Goal: Task Accomplishment & Management: Manage account settings

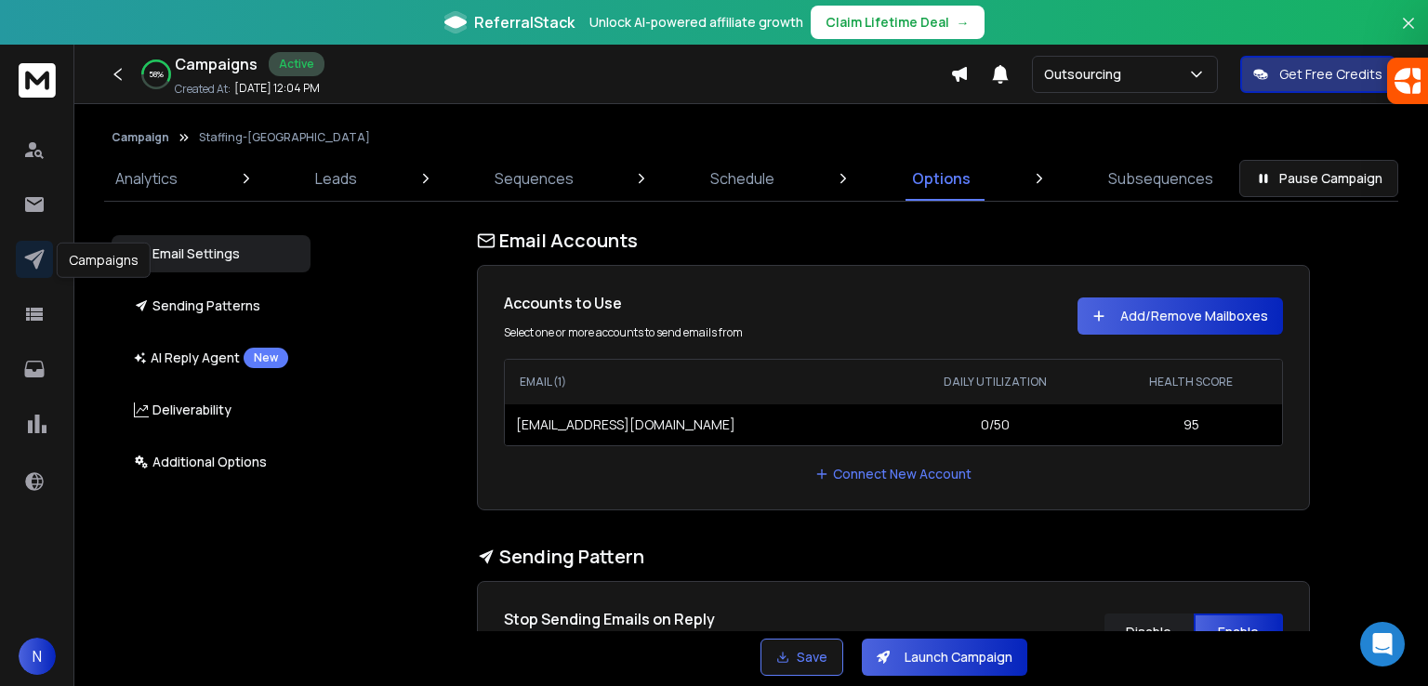
click at [40, 267] on icon at bounding box center [34, 259] width 22 height 22
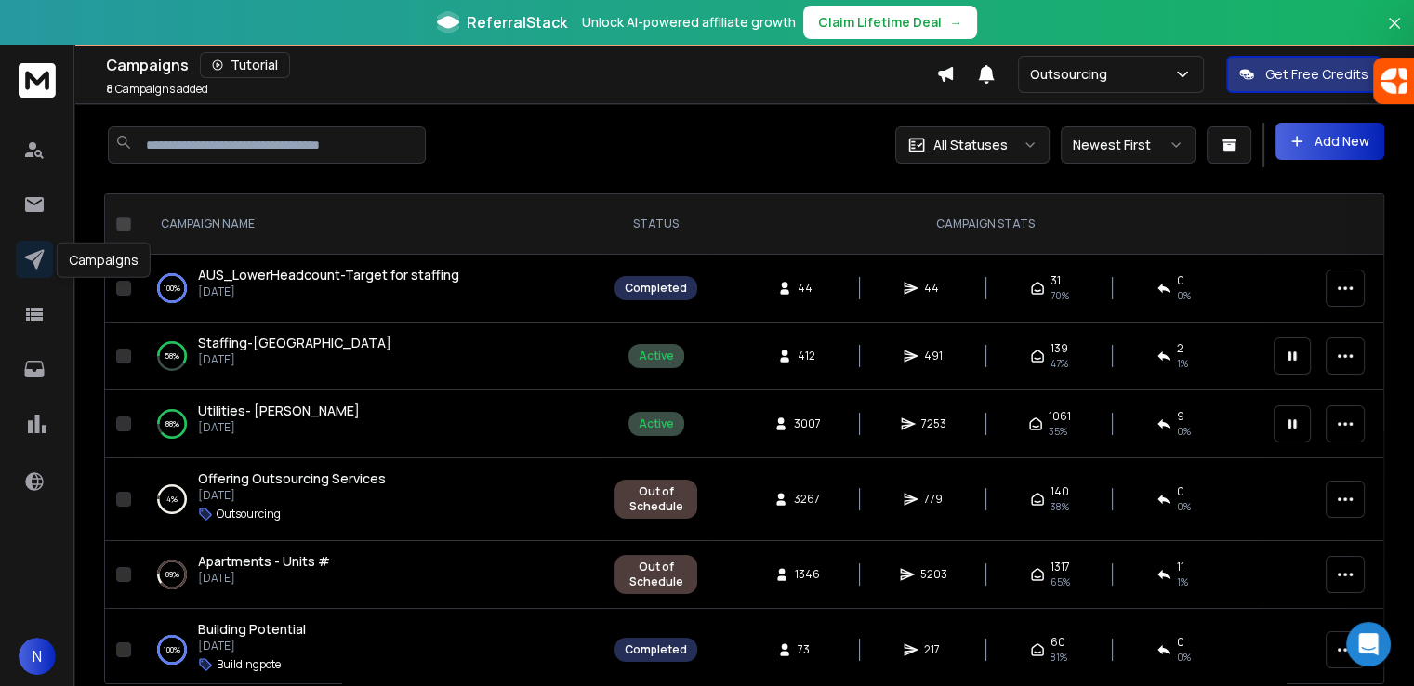
click at [1330, 139] on button "Add New" at bounding box center [1329, 141] width 109 height 37
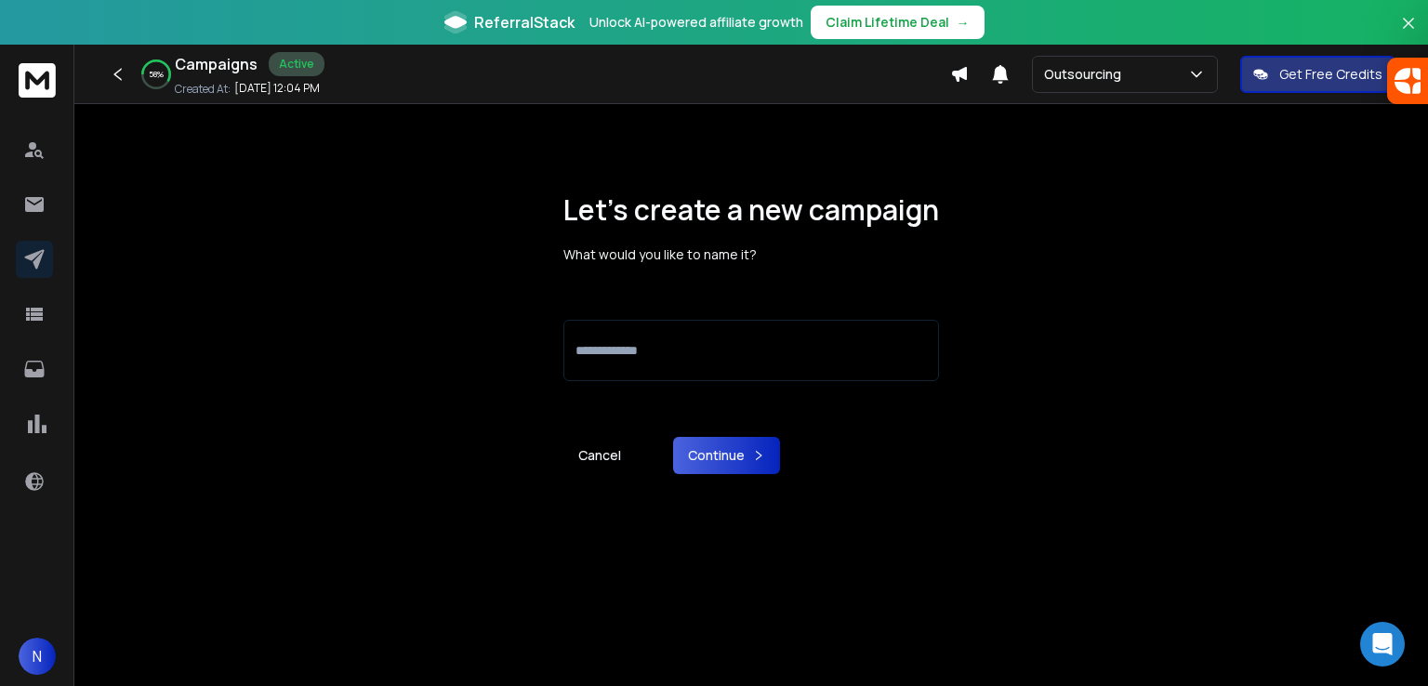
drag, startPoint x: 640, startPoint y: 373, endPoint x: 667, endPoint y: 362, distance: 29.2
click at [643, 372] on input at bounding box center [751, 350] width 376 height 61
type input "**********"
click at [714, 451] on button "Continue" at bounding box center [726, 455] width 107 height 37
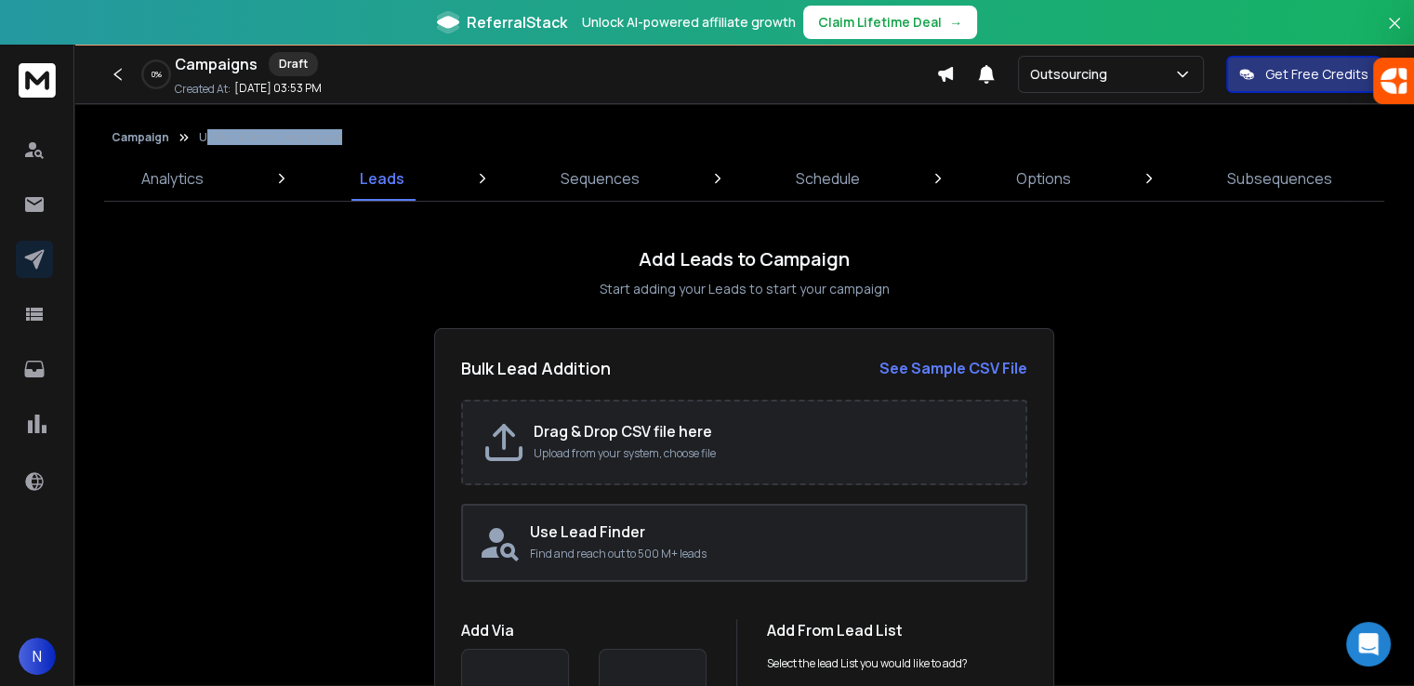
drag, startPoint x: 203, startPoint y: 139, endPoint x: 346, endPoint y: 139, distance: 143.2
click at [346, 139] on div "Campaign Utility_Admin_Nagarjuna" at bounding box center [744, 137] width 1265 height 15
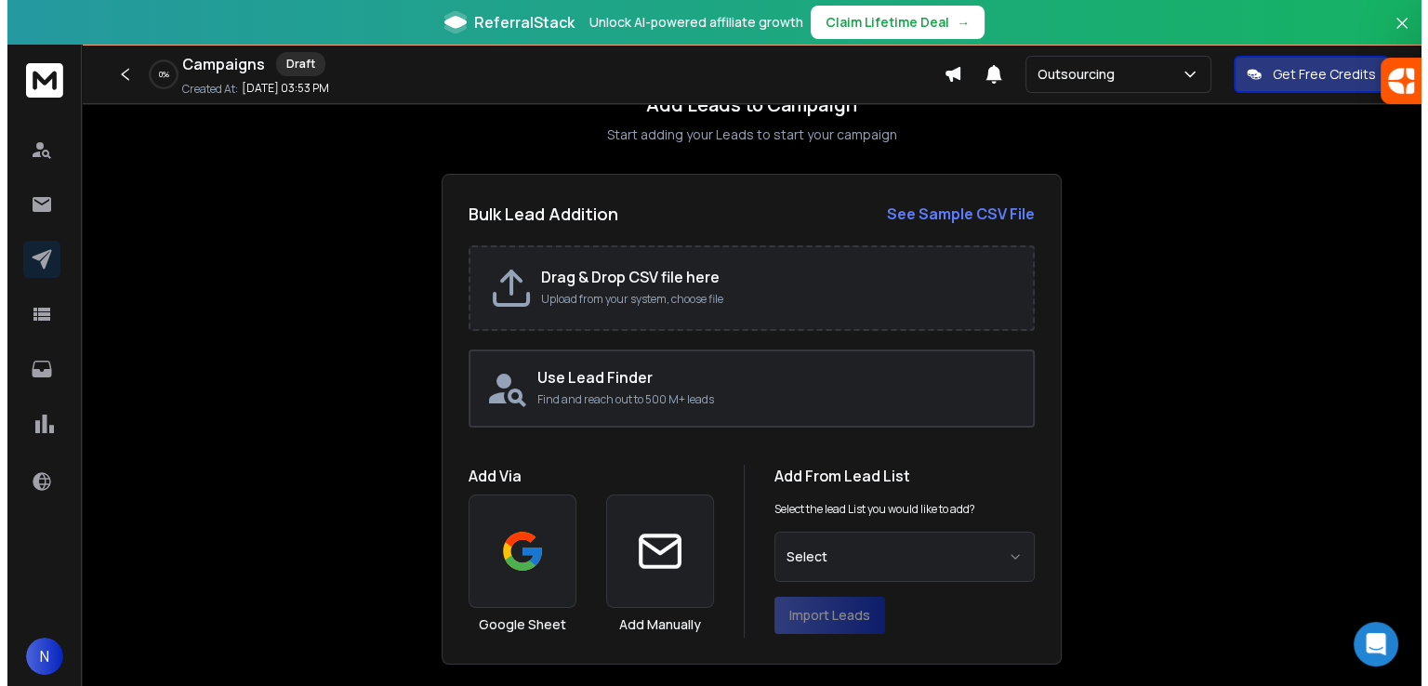
scroll to position [156, 0]
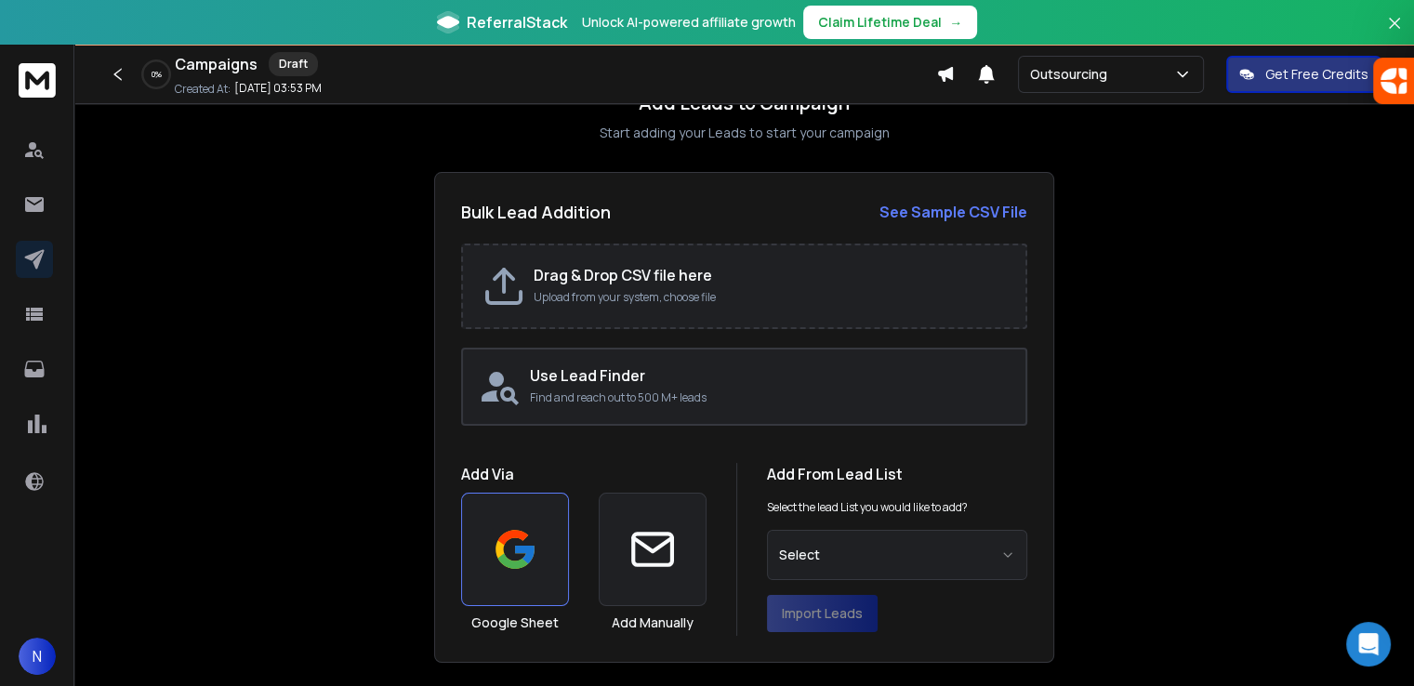
click at [512, 559] on icon at bounding box center [512, 561] width 31 height 16
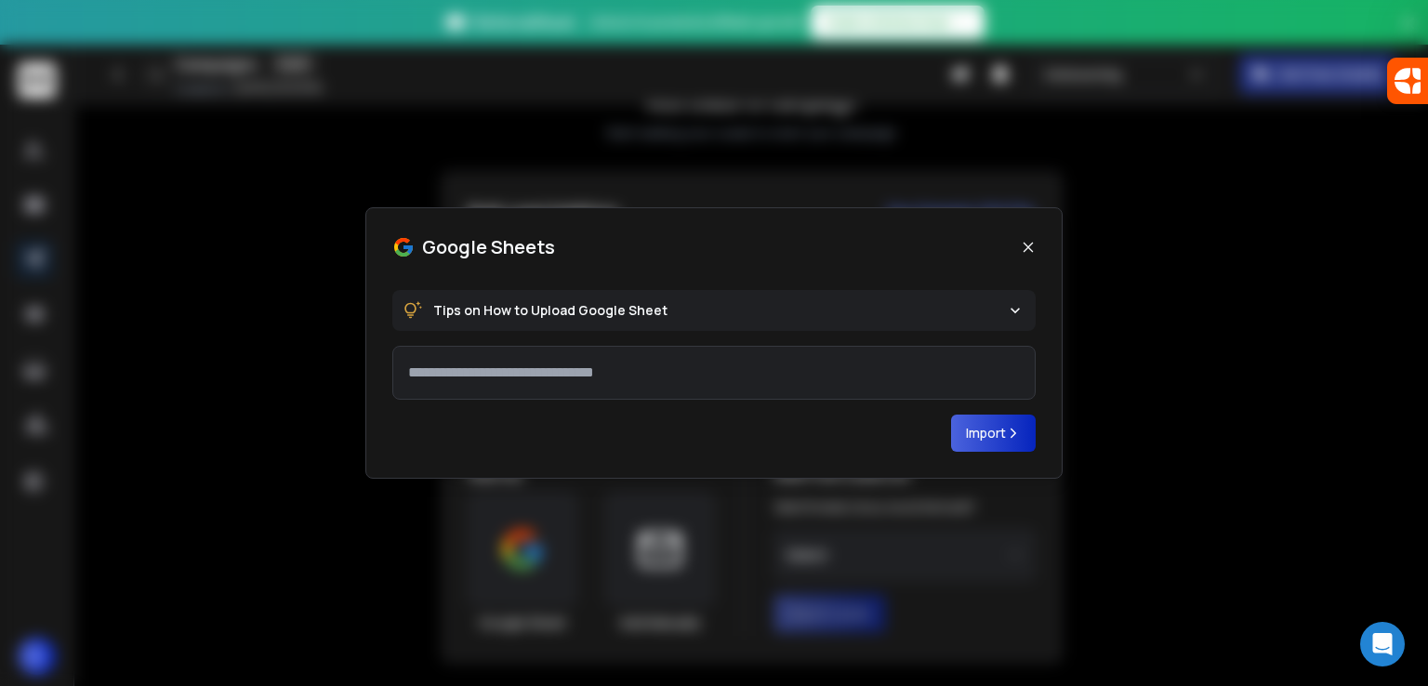
click at [579, 390] on input at bounding box center [713, 373] width 643 height 54
paste input "**********"
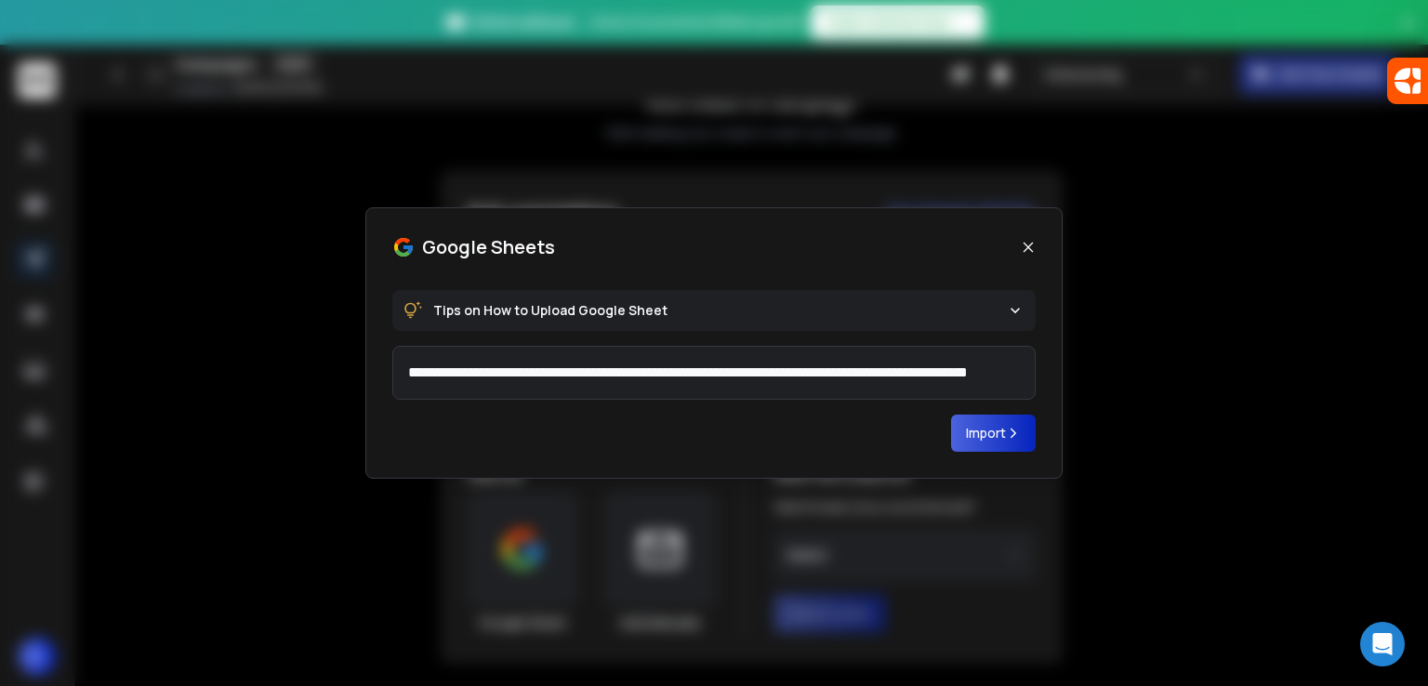
scroll to position [0, 165]
type input "**********"
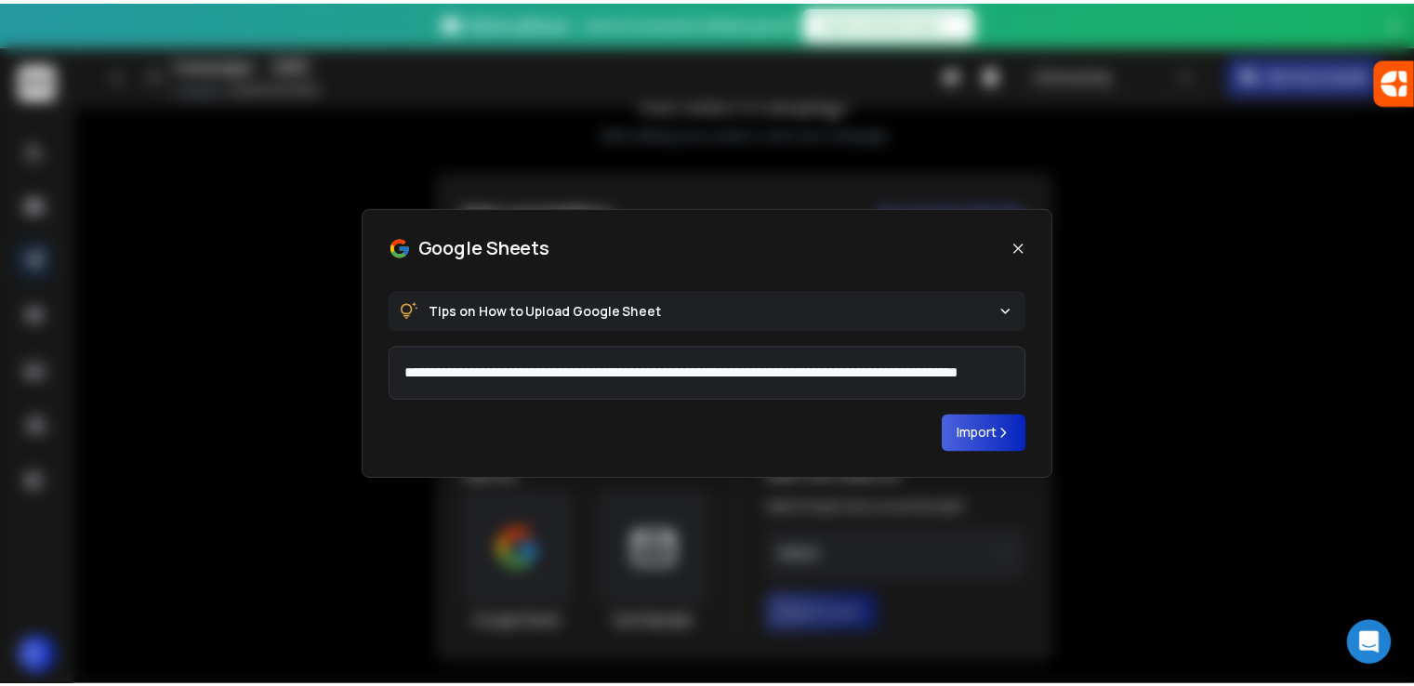
scroll to position [0, 0]
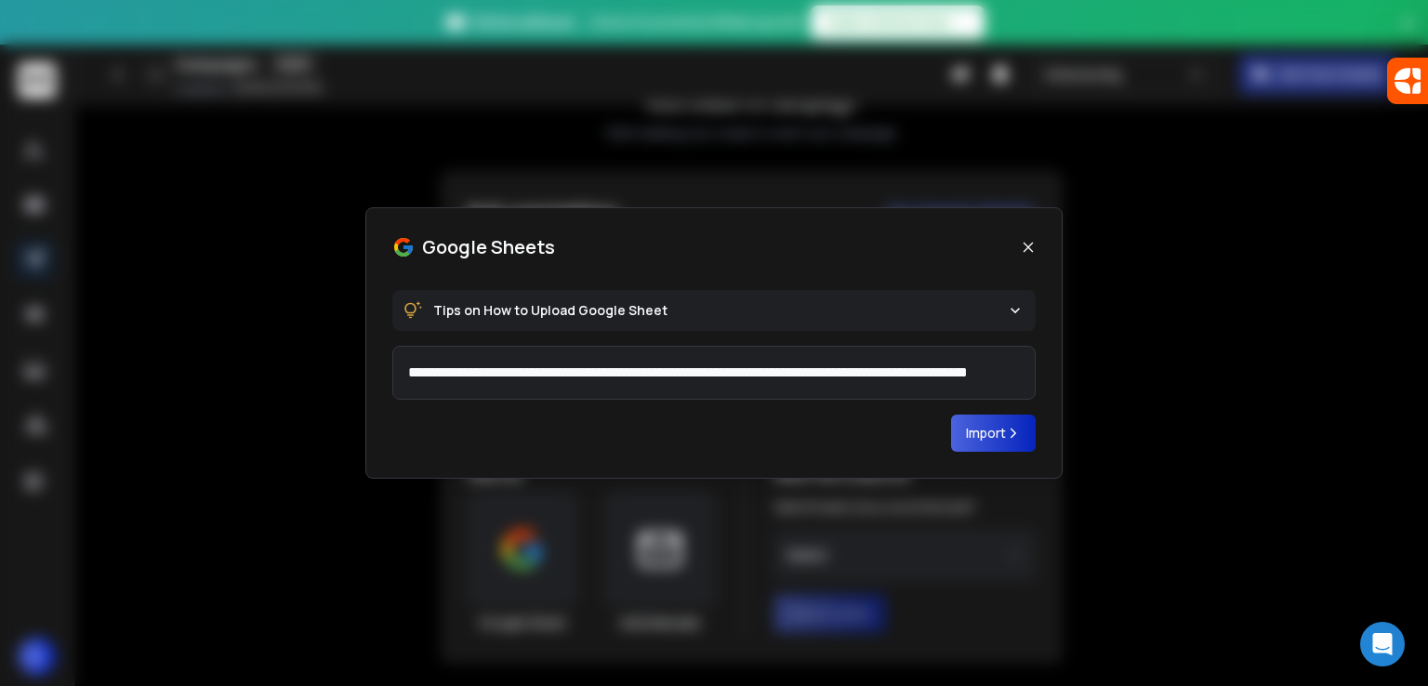
click at [981, 422] on button "Import" at bounding box center [993, 433] width 85 height 37
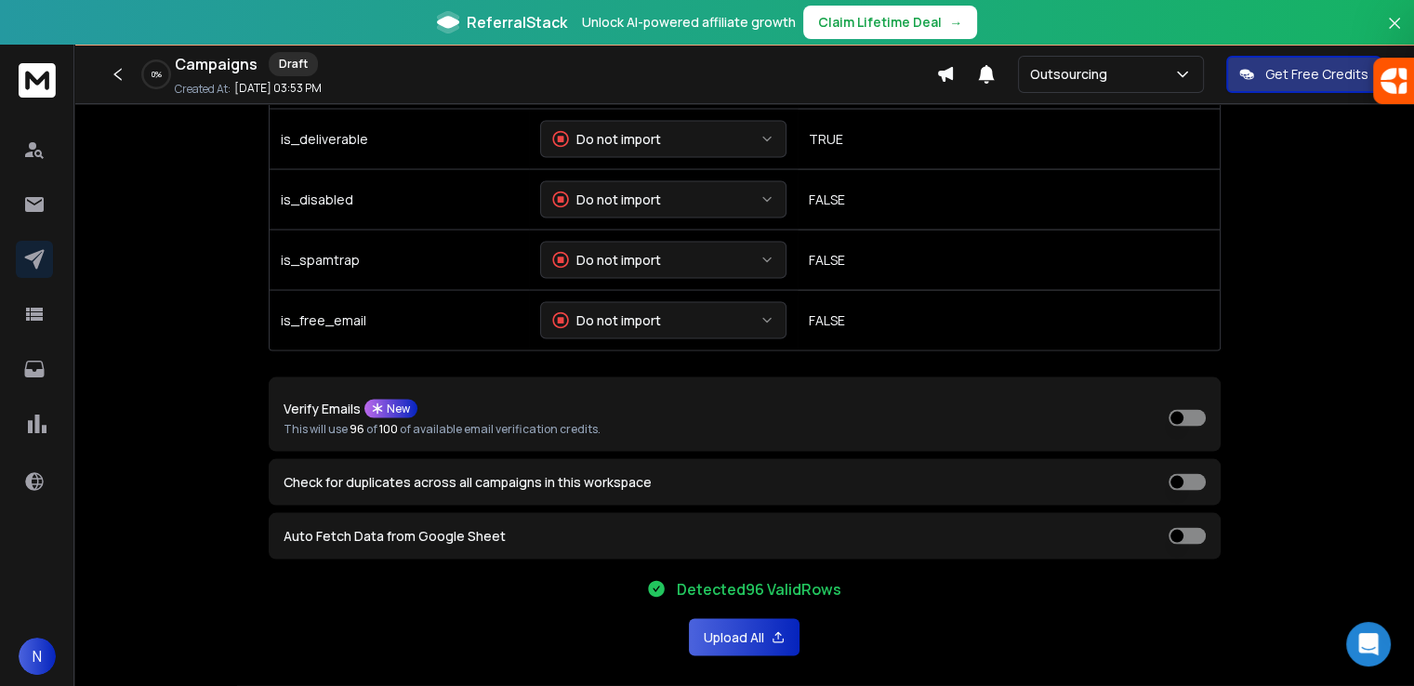
scroll to position [3736, 0]
click at [1194, 543] on button "Auto Fetch Data from Google Sheet" at bounding box center [1187, 536] width 37 height 17
click at [1185, 482] on button "Check for duplicates across all campaigns in this workspace" at bounding box center [1187, 482] width 37 height 17
click at [1188, 485] on button "Check for duplicates across all campaigns in this workspace" at bounding box center [1187, 482] width 37 height 17
drag, startPoint x: 1193, startPoint y: 420, endPoint x: 1214, endPoint y: 411, distance: 23.3
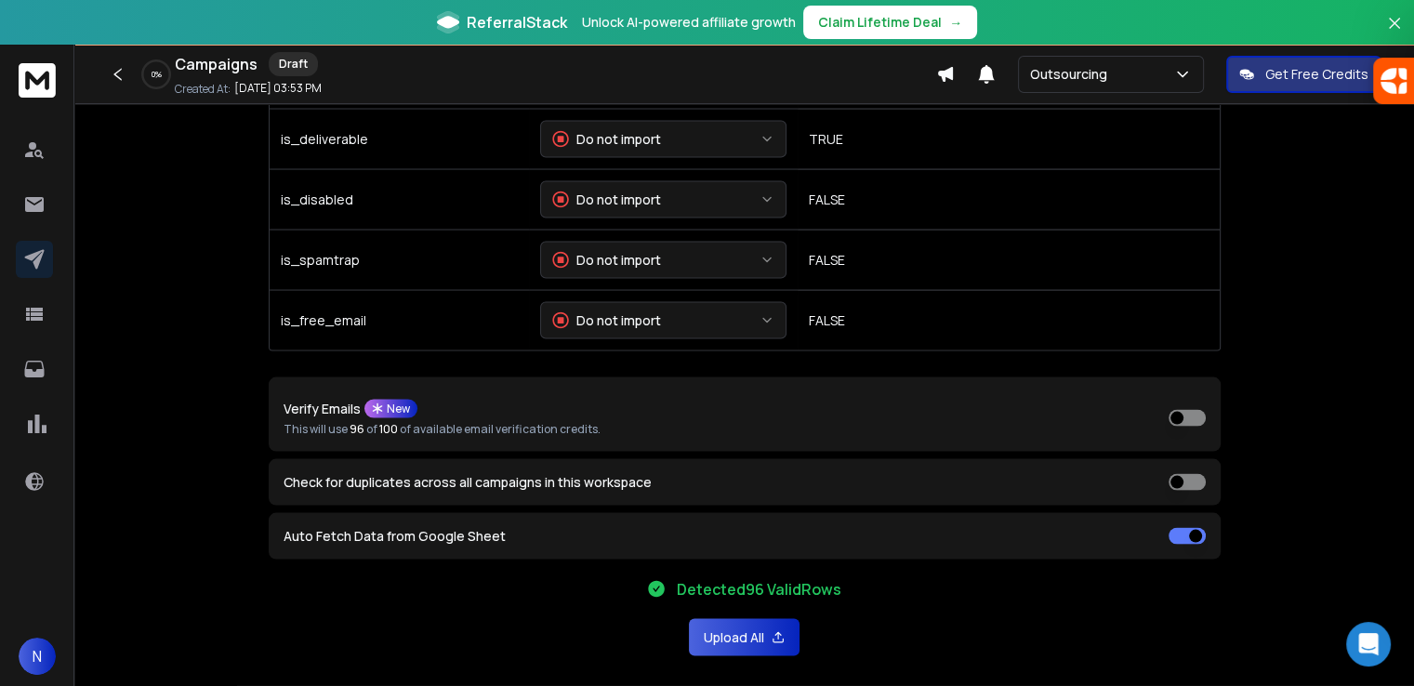
click at [1195, 419] on button "Verify Emails New This will use 96 of 100 of available email verification credi…" at bounding box center [1187, 418] width 37 height 17
click at [738, 637] on button "Upload All" at bounding box center [744, 637] width 111 height 37
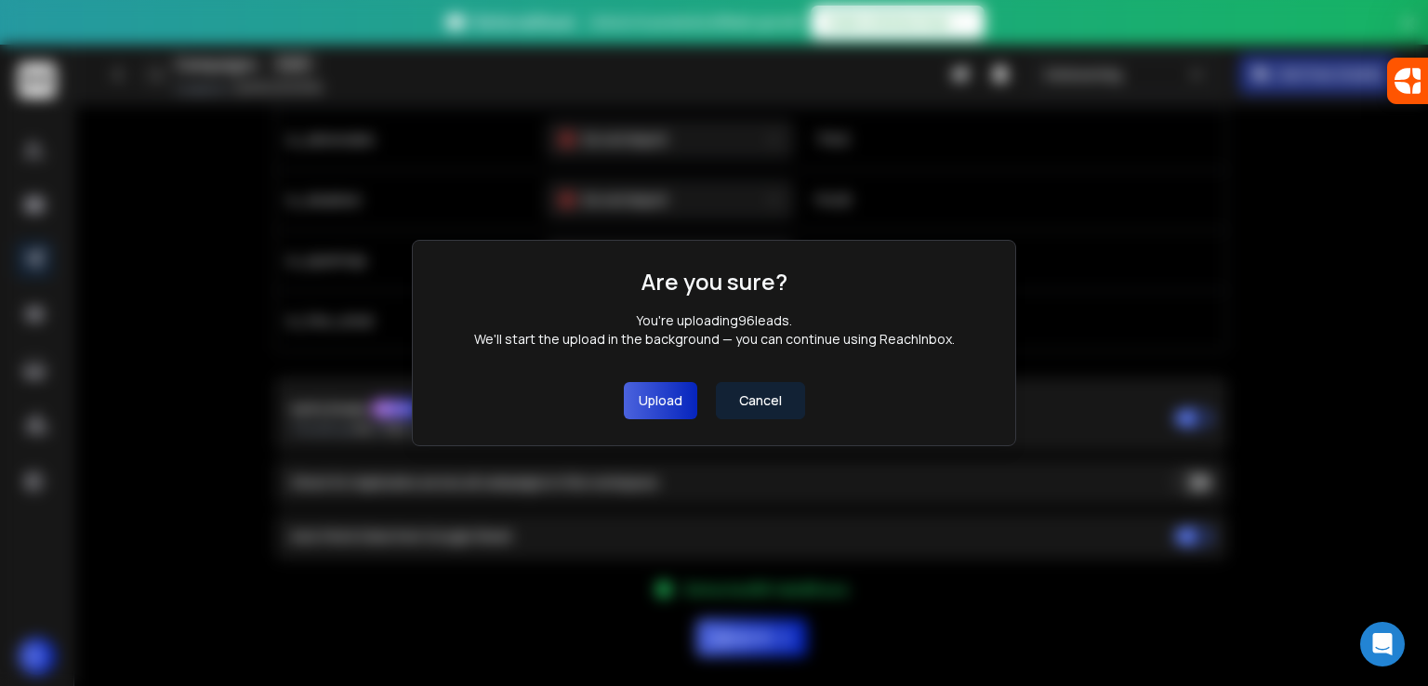
click at [667, 401] on button "Upload" at bounding box center [660, 400] width 73 height 37
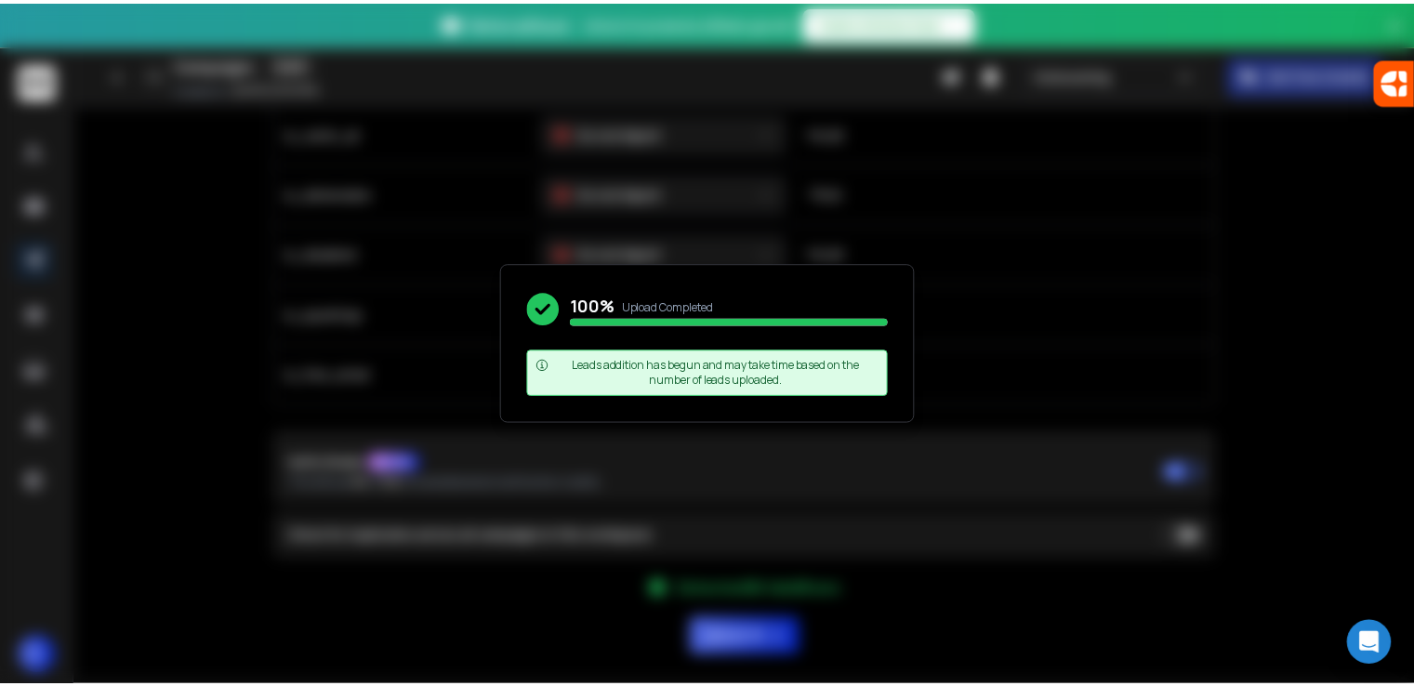
scroll to position [3681, 0]
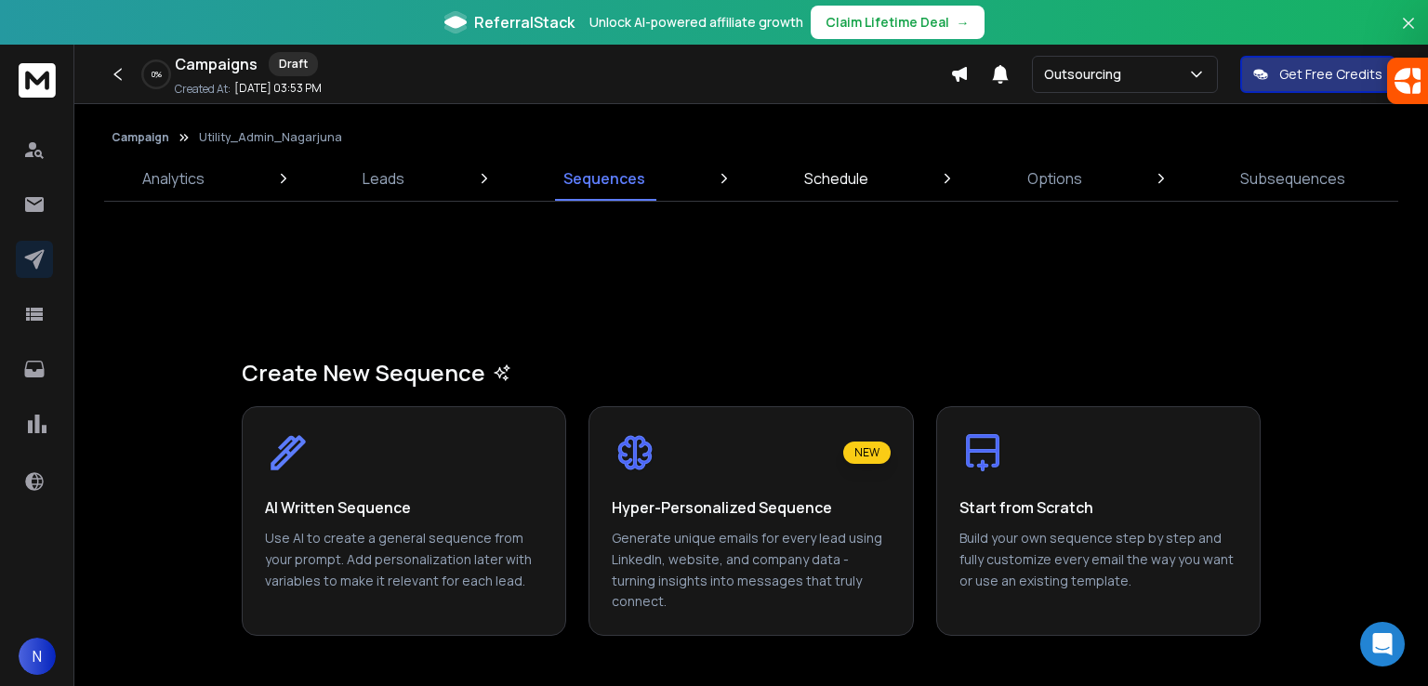
click at [839, 181] on p "Schedule" at bounding box center [836, 178] width 64 height 22
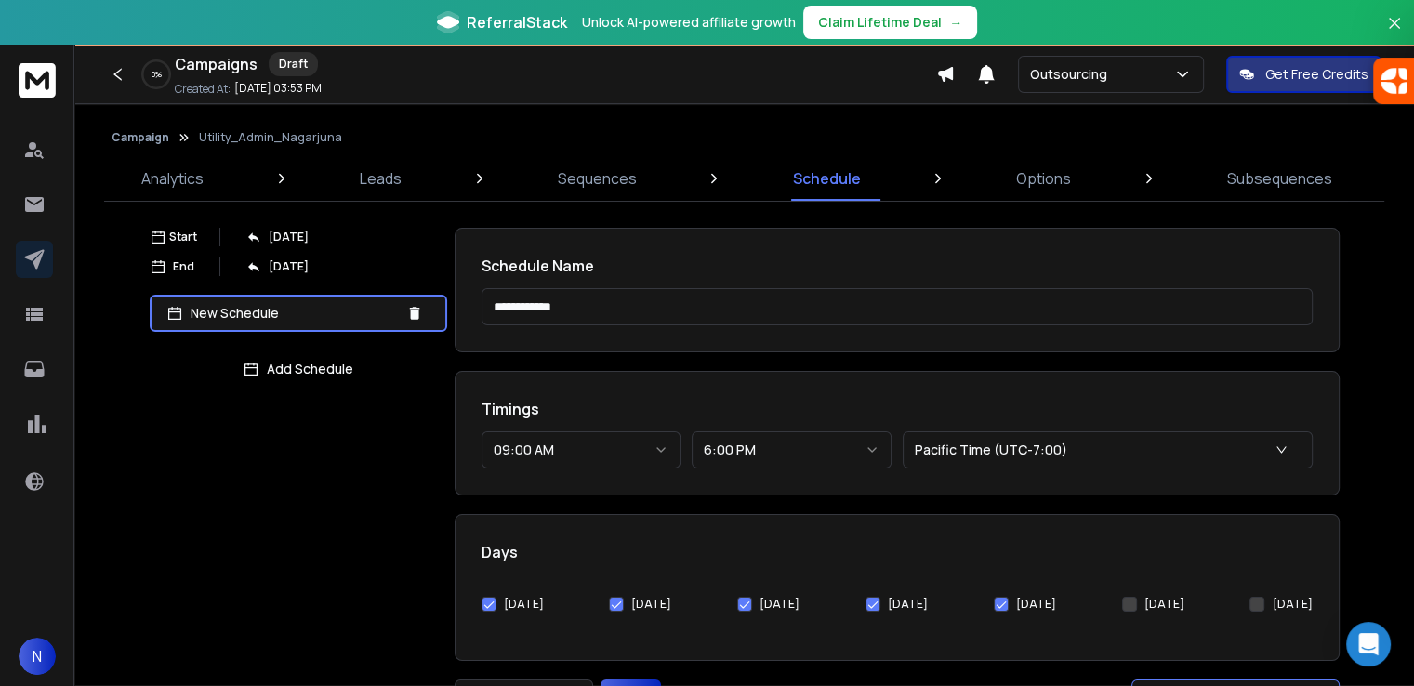
click at [602, 300] on input "**********" at bounding box center [897, 306] width 831 height 37
drag, startPoint x: 602, startPoint y: 298, endPoint x: 435, endPoint y: 297, distance: 167.3
click at [436, 297] on div "**********" at bounding box center [745, 472] width 1190 height 489
type input "**********"
click at [408, 414] on div "**********" at bounding box center [745, 472] width 1190 height 489
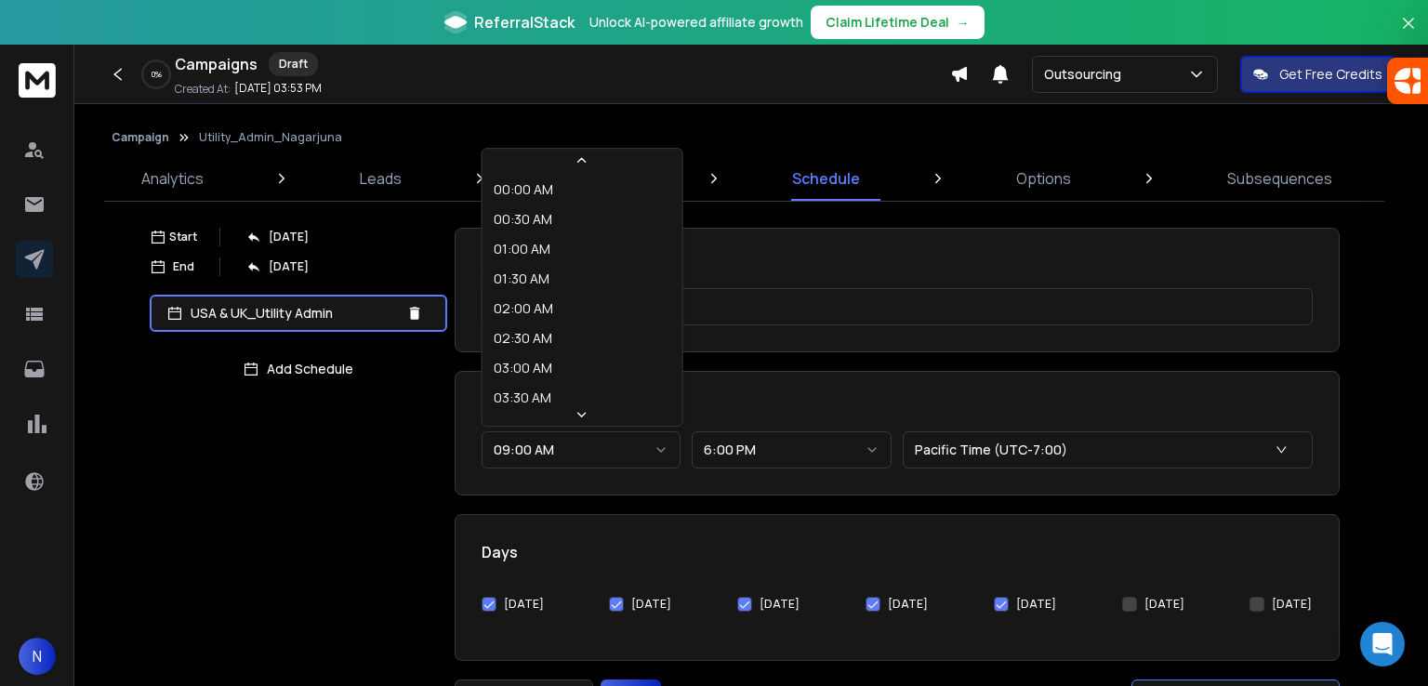
click at [541, 451] on button "09:00 AM" at bounding box center [582, 449] width 200 height 37
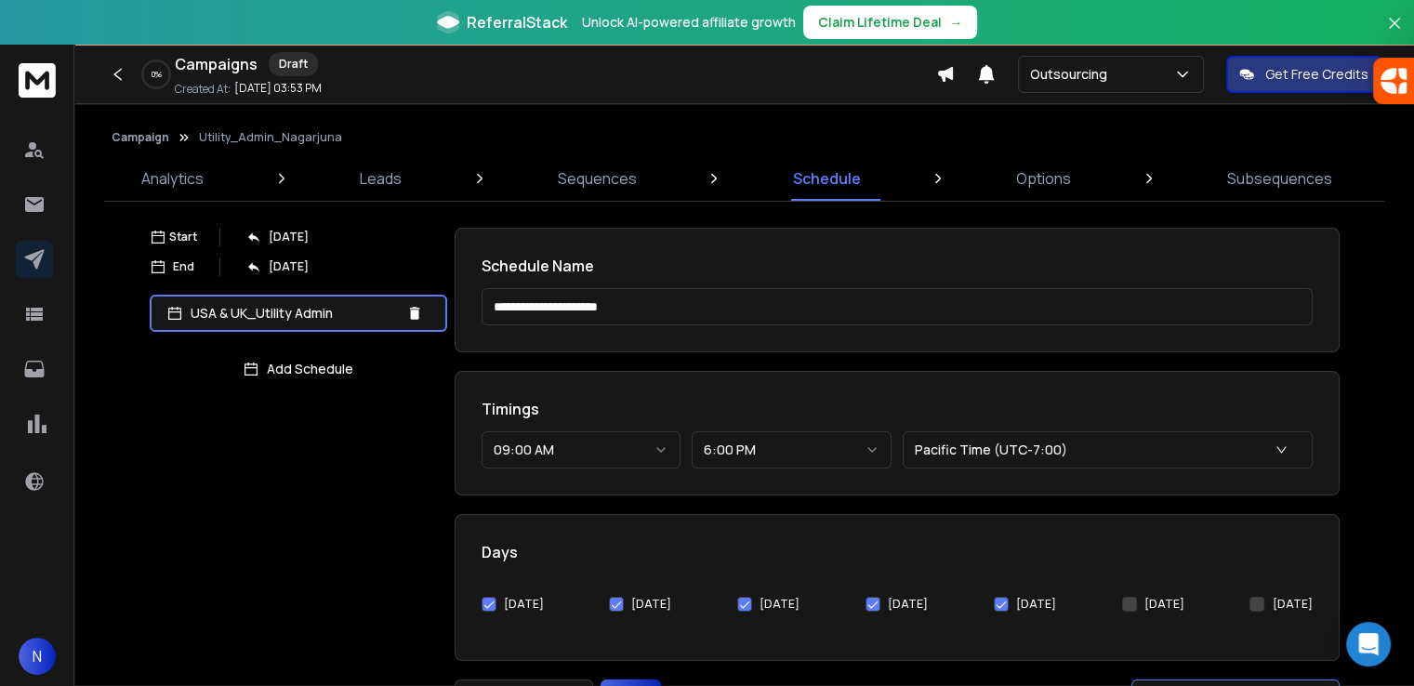
click at [401, 453] on div "**********" at bounding box center [745, 472] width 1190 height 489
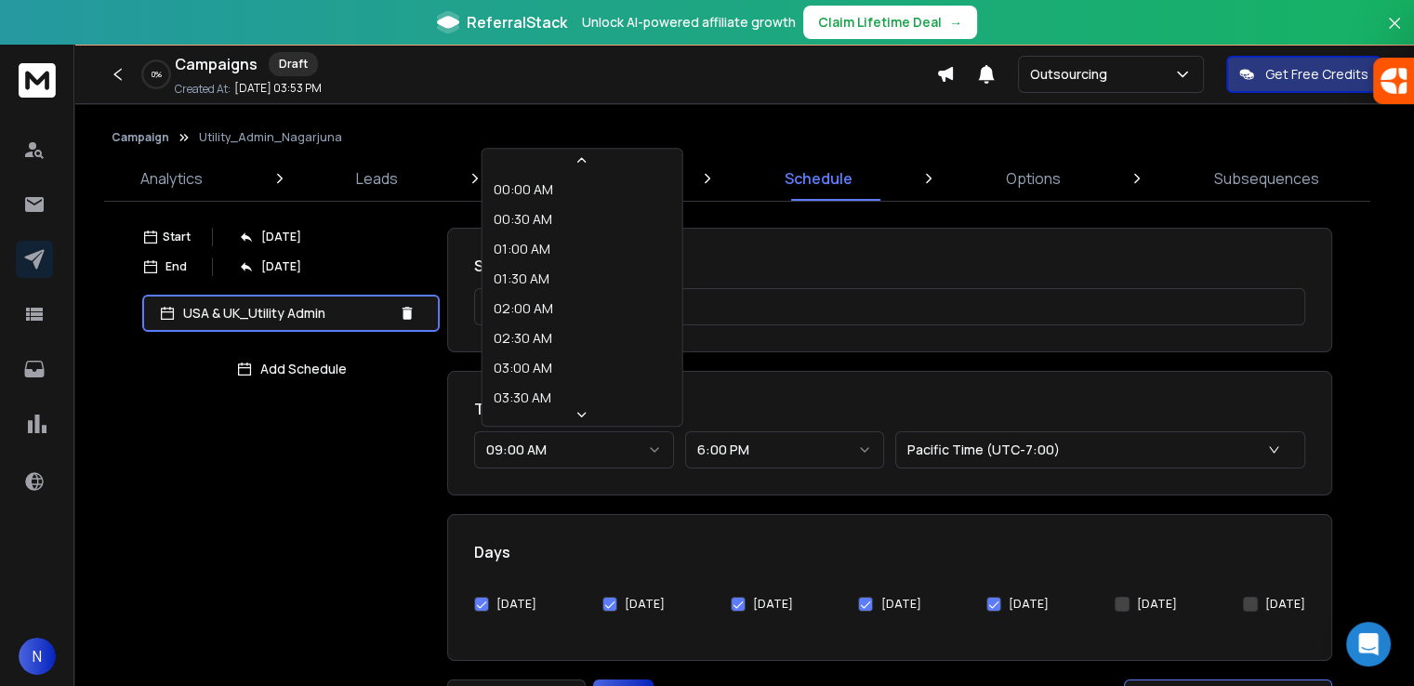
click at [523, 449] on button "09:00 AM" at bounding box center [574, 449] width 200 height 37
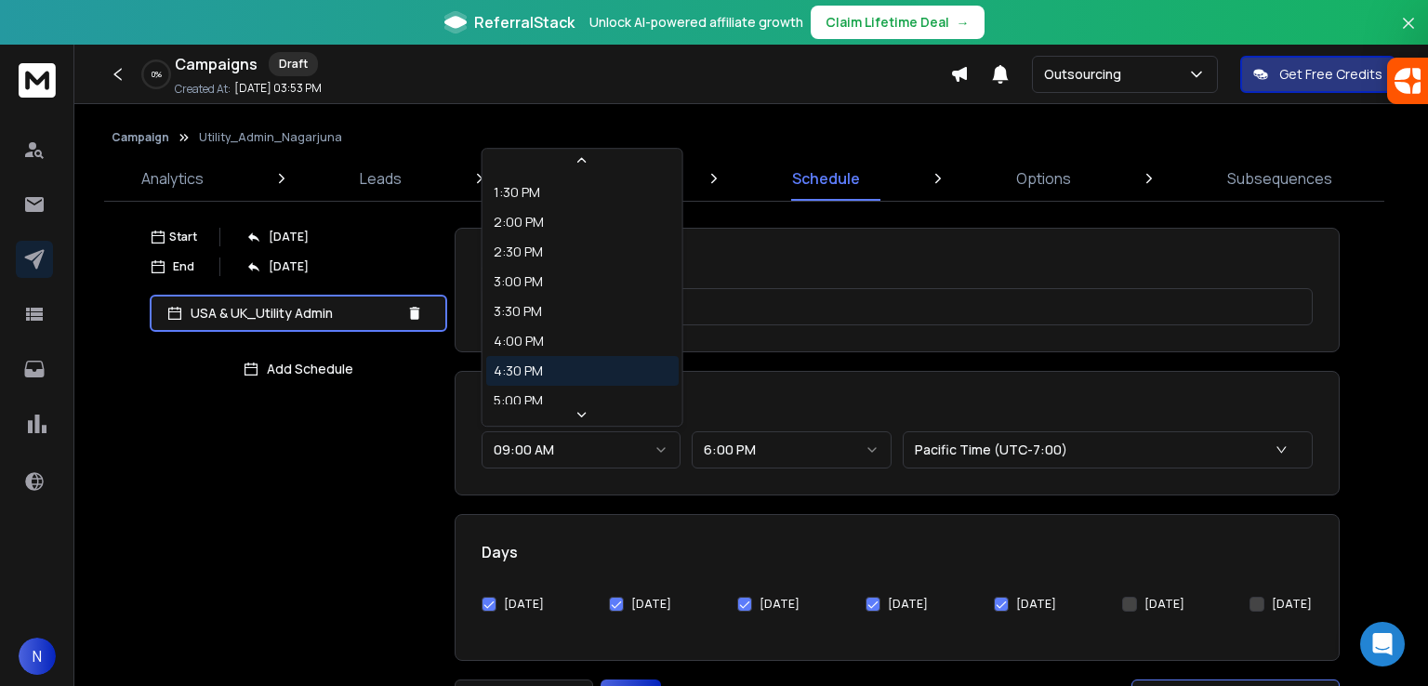
scroll to position [893, 0]
select select "********"
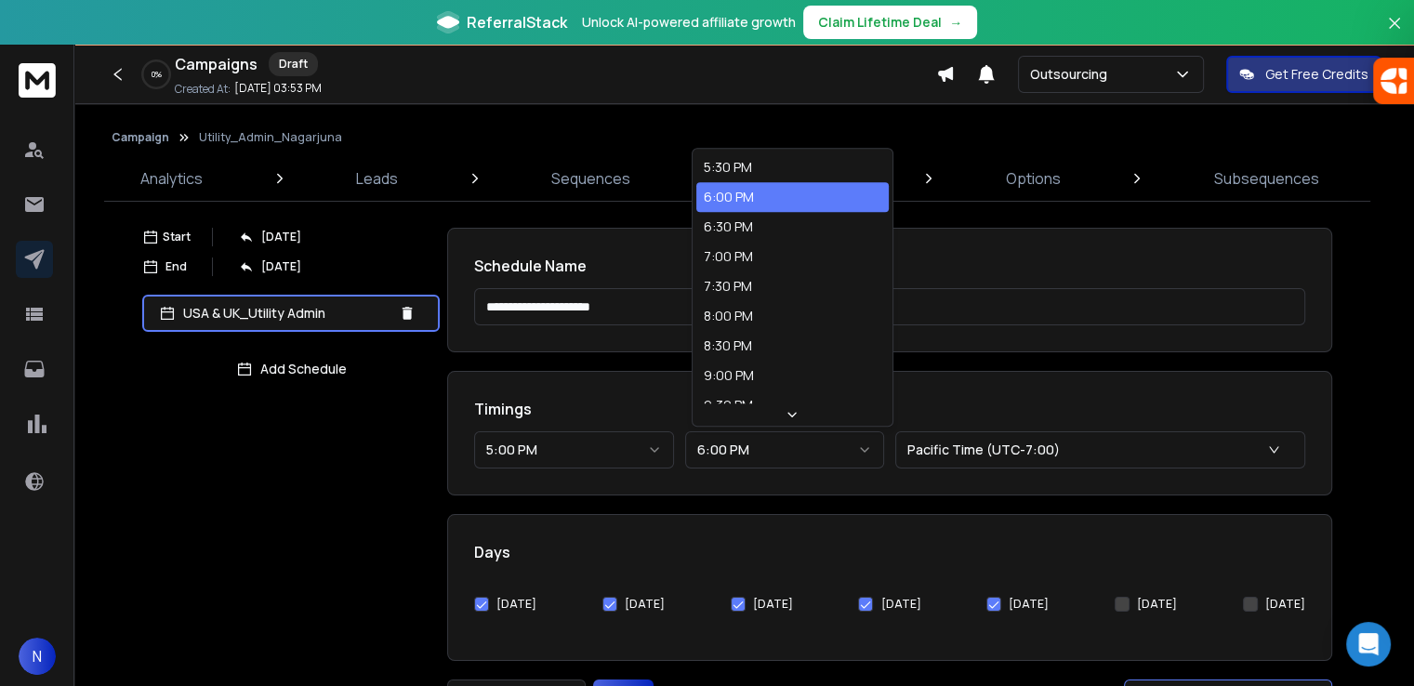
click at [773, 447] on button "6:00 PM" at bounding box center [785, 449] width 200 height 37
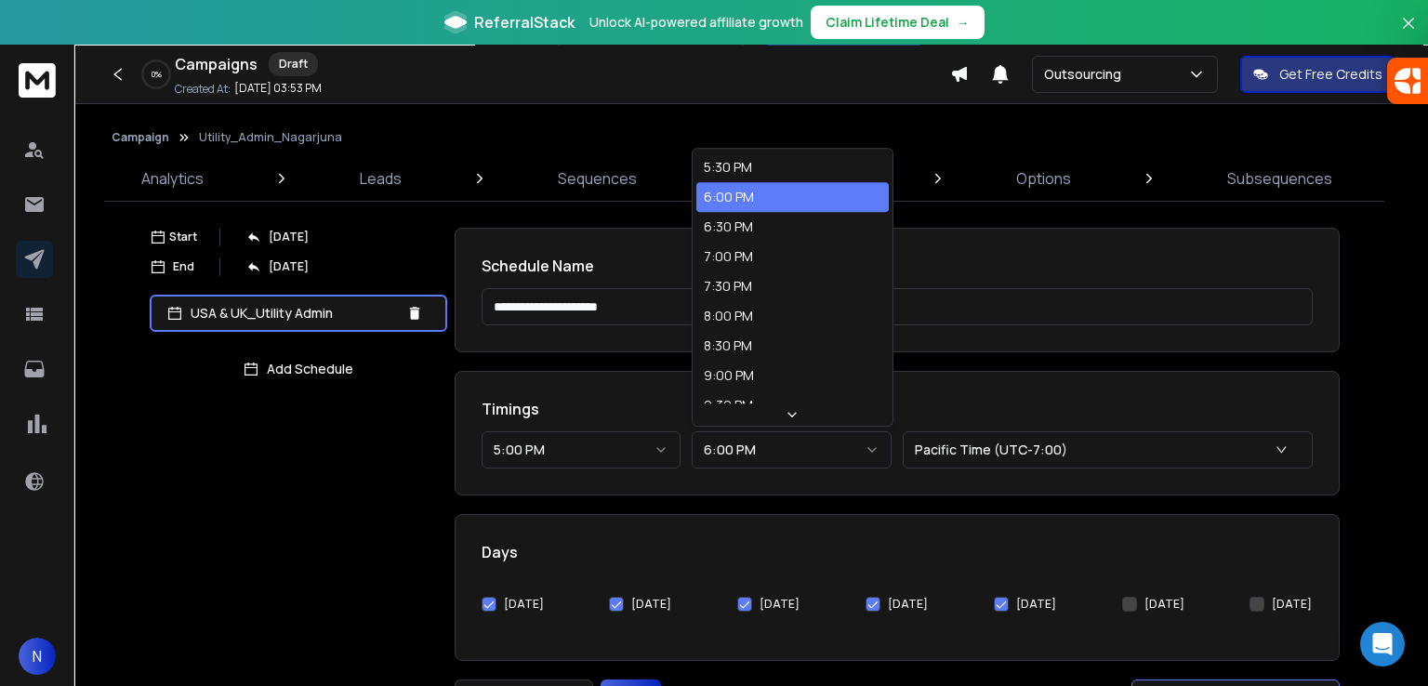
scroll to position [59, 0]
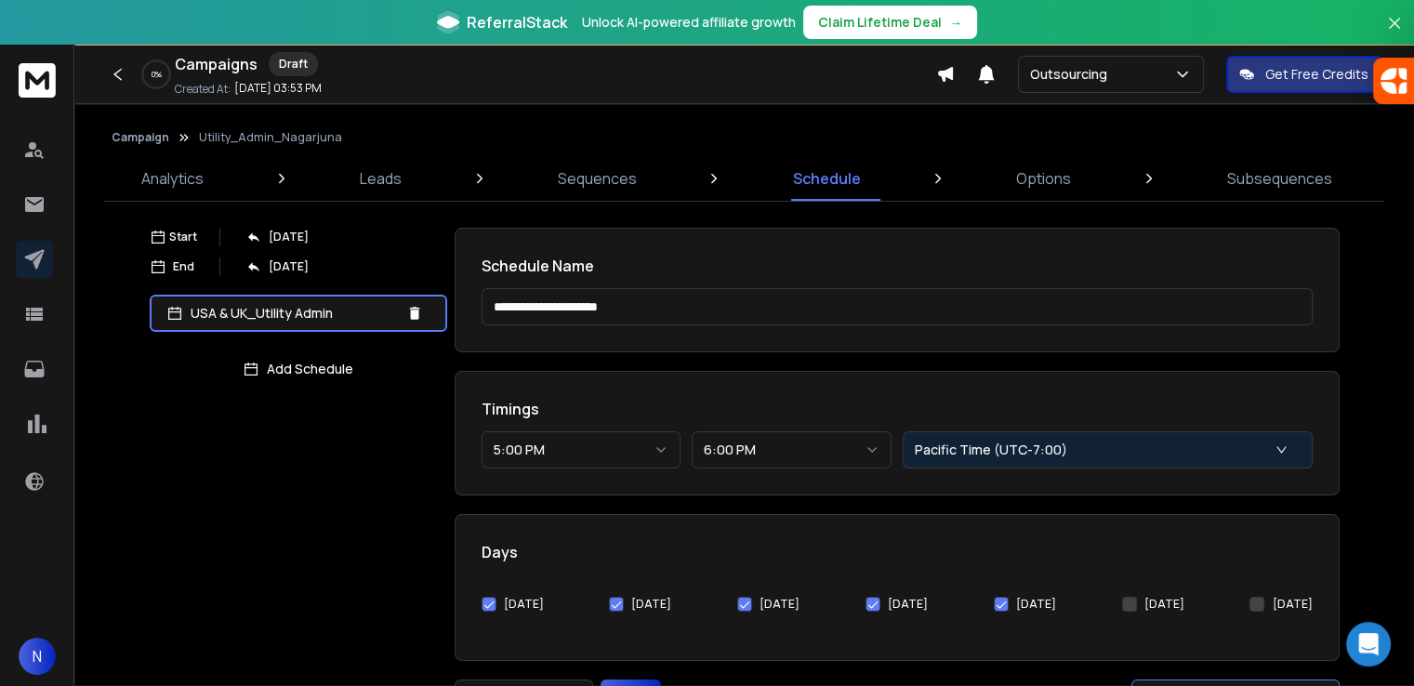
click at [1001, 446] on p "Pacific Time (UTC-7:00)" at bounding box center [995, 450] width 160 height 19
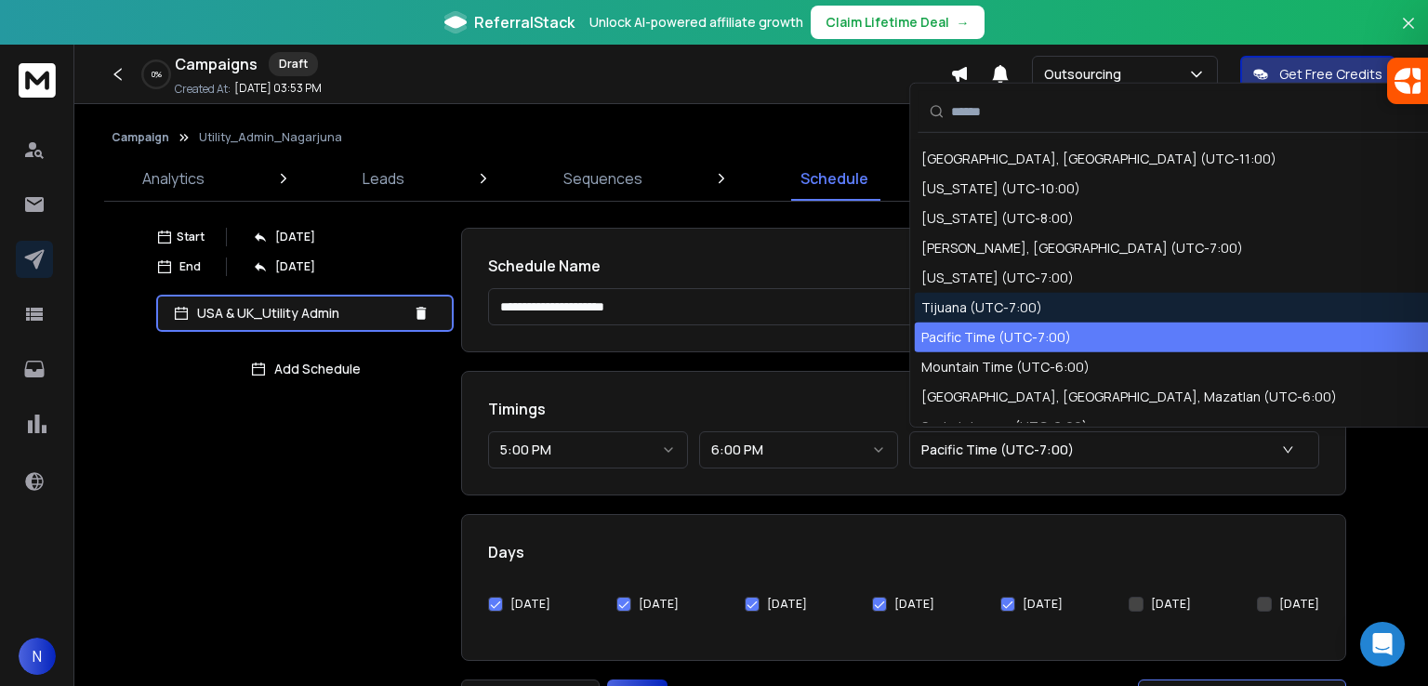
scroll to position [93, 0]
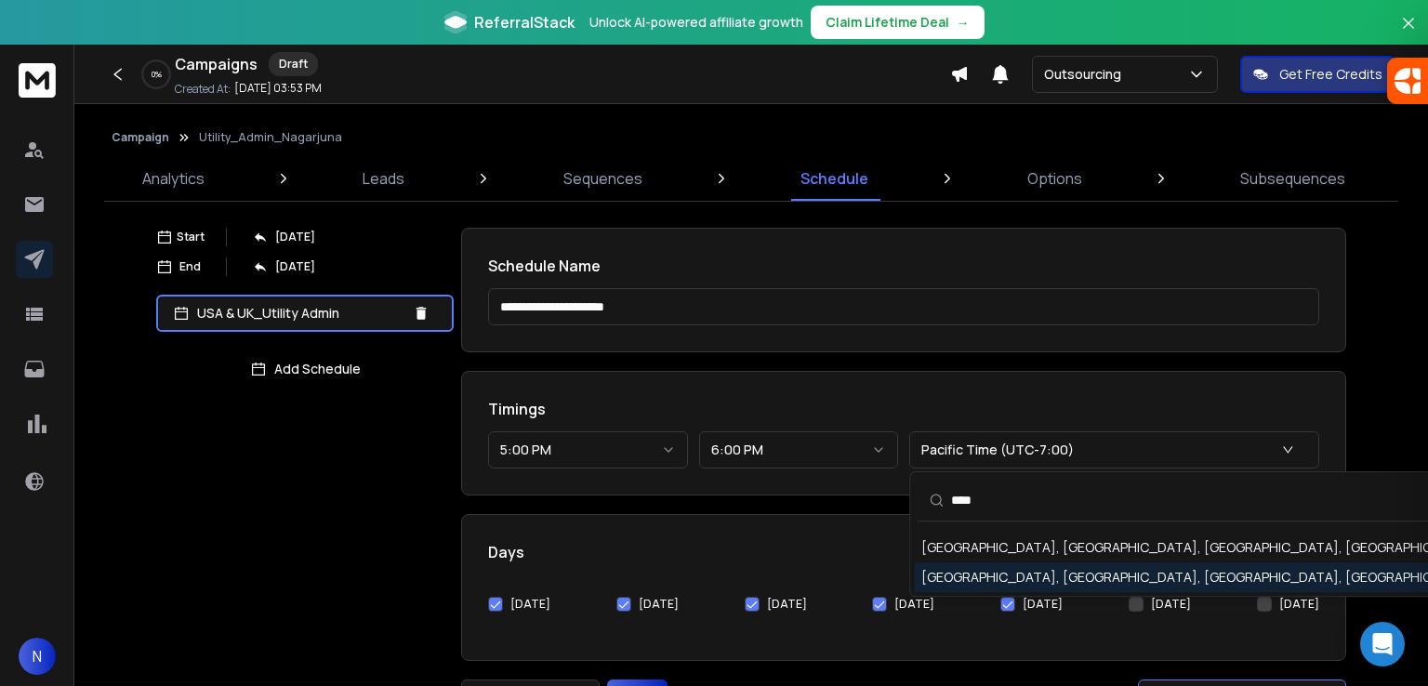
type input "****"
click at [1101, 577] on div "Chennai, Kolkata, Mumbai, New Delhi (UTC+5:30)" at bounding box center [1239, 577] width 636 height 19
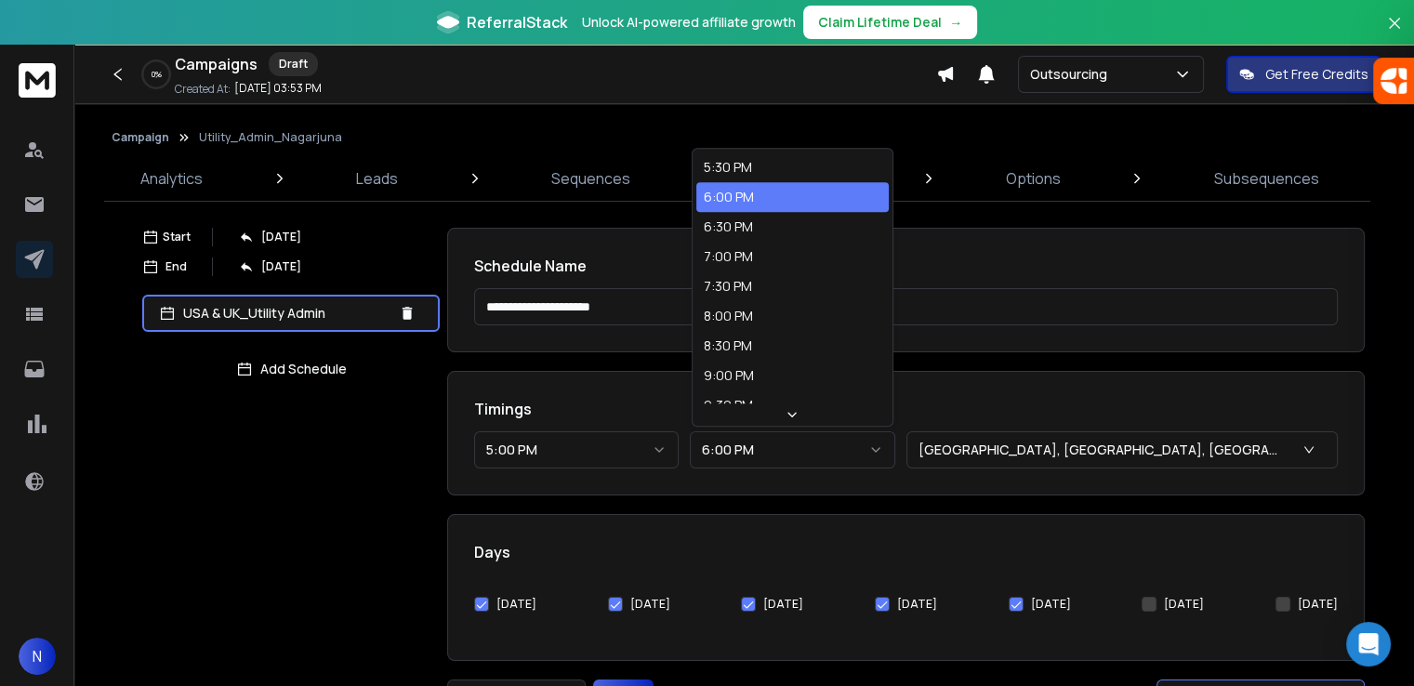
click at [789, 448] on button "6:00 PM" at bounding box center [792, 449] width 205 height 37
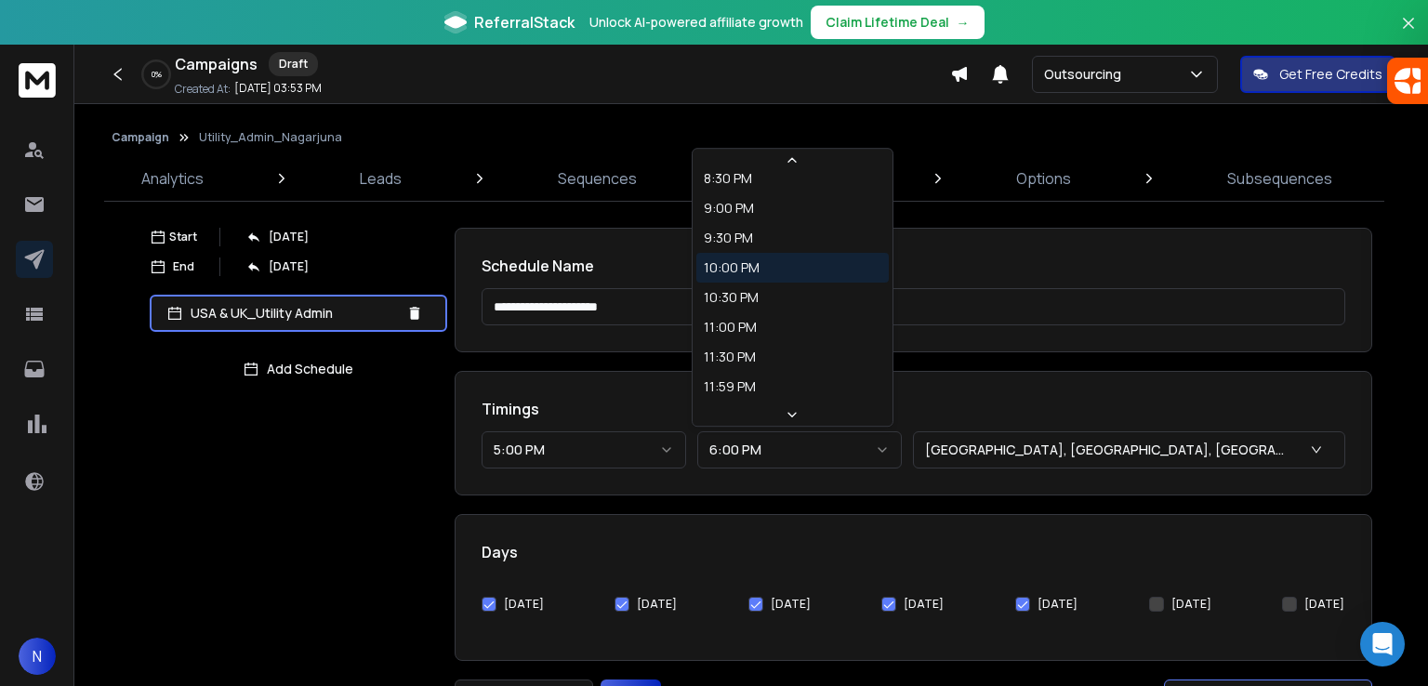
scroll to position [168, 0]
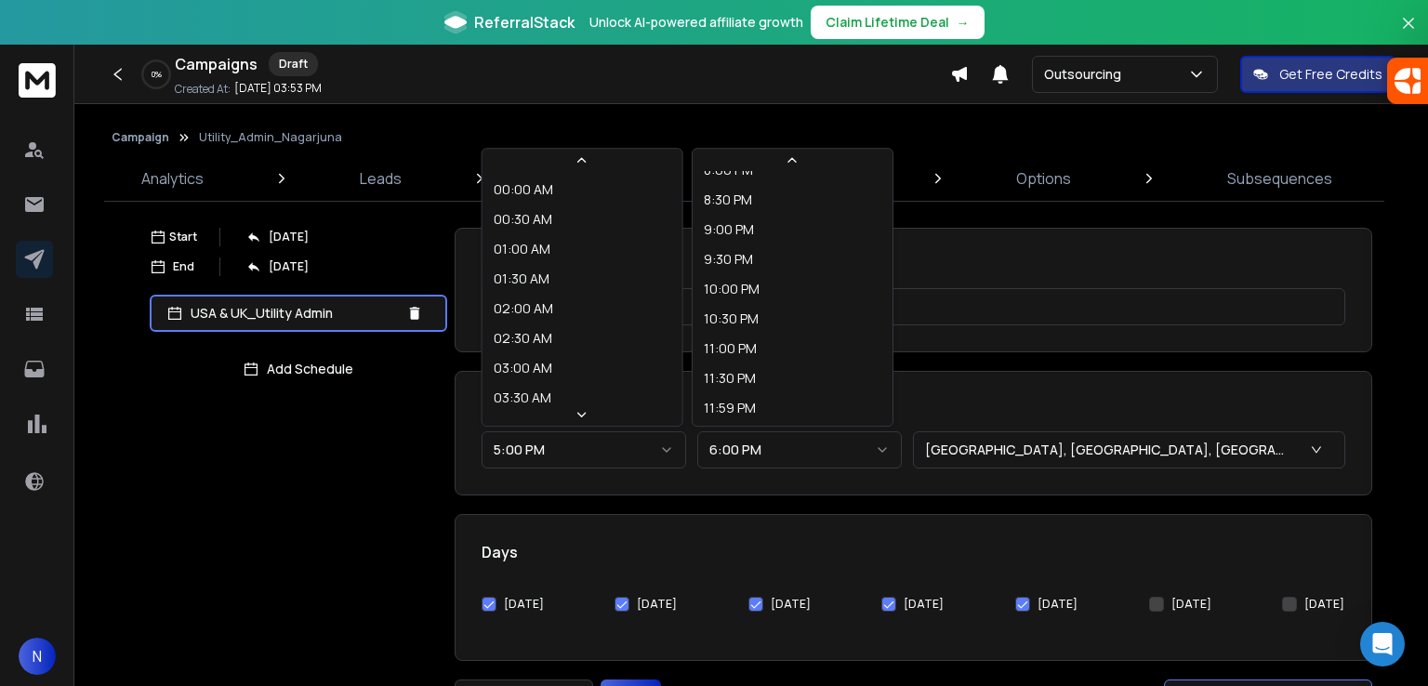
click at [609, 443] on button "5:00 PM" at bounding box center [584, 449] width 205 height 37
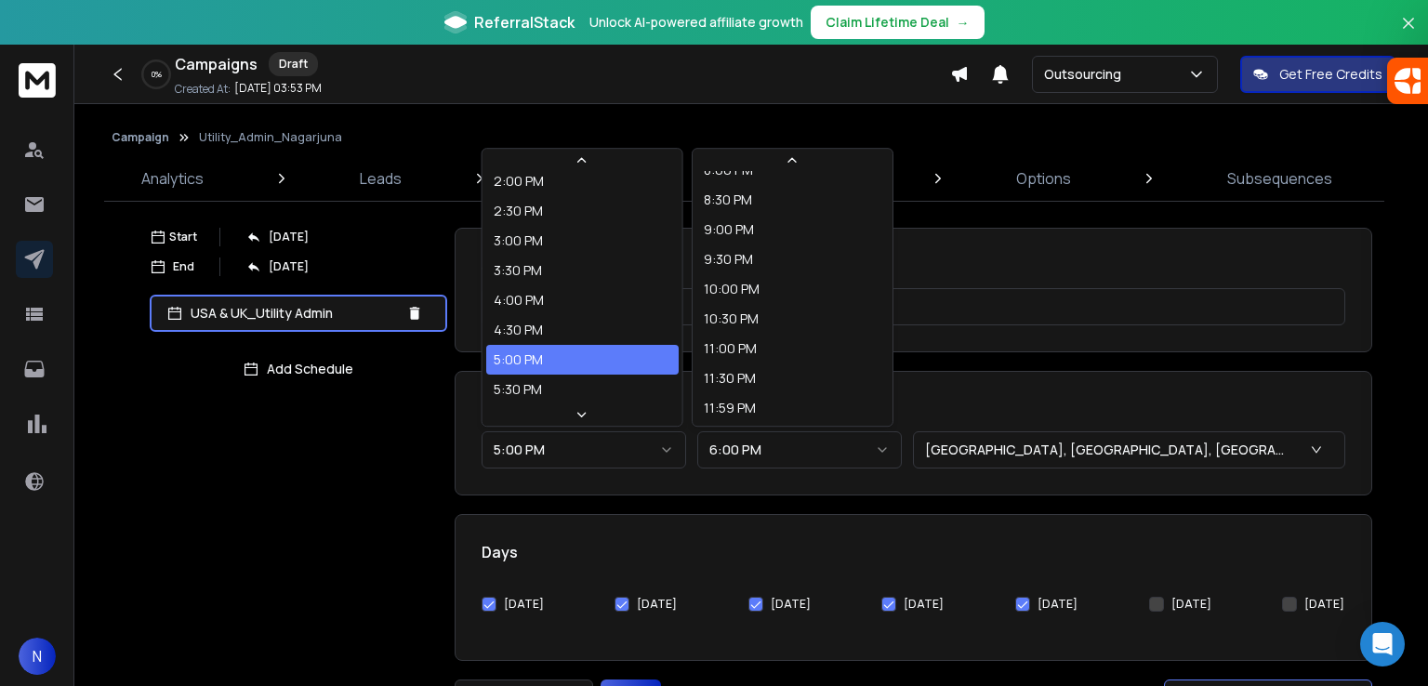
scroll to position [901, 0]
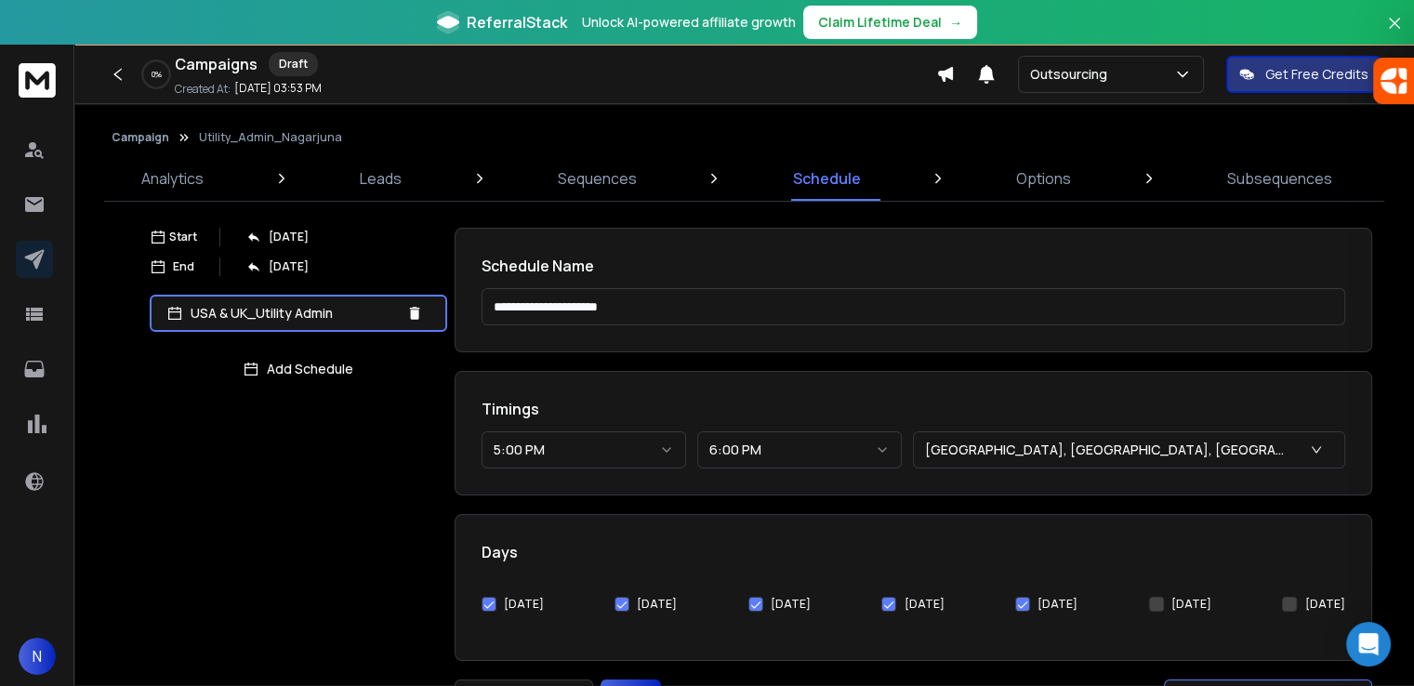
click at [766, 434] on button "6:00 PM" at bounding box center [799, 449] width 205 height 37
click at [745, 443] on button "6:00 PM" at bounding box center [799, 449] width 205 height 37
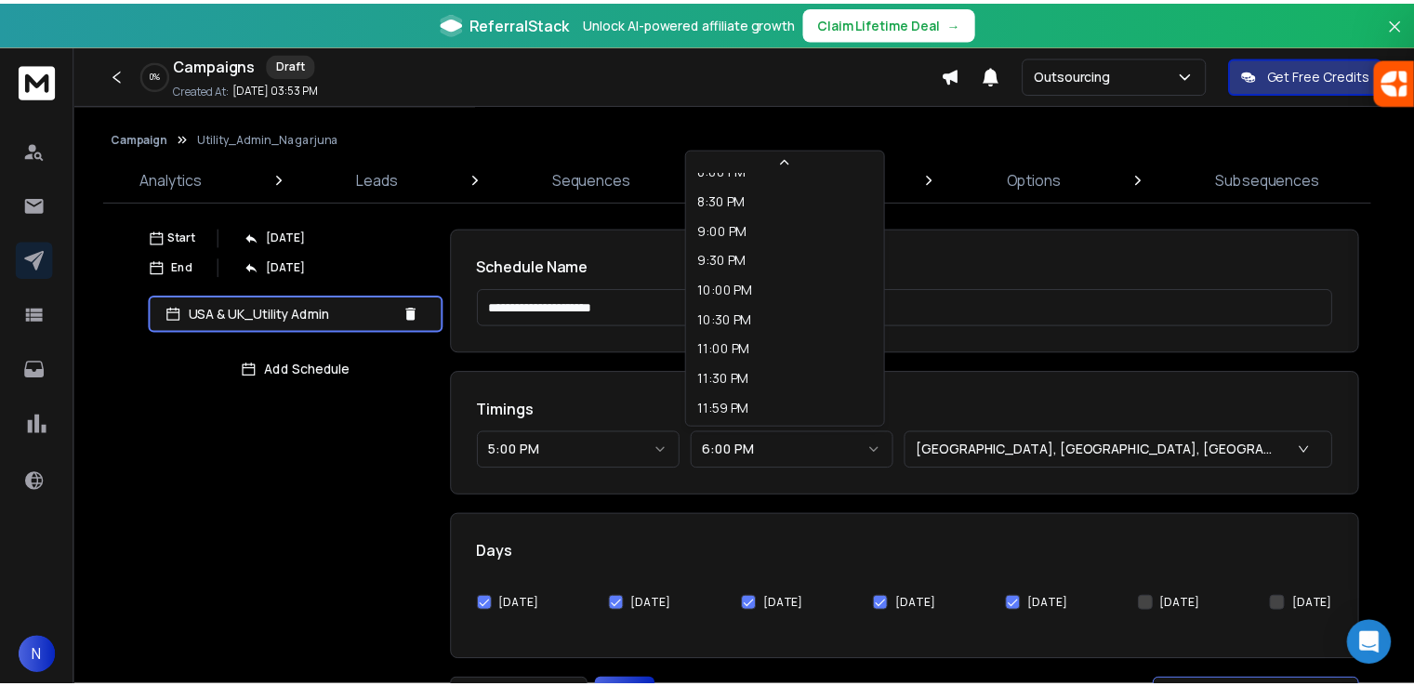
scroll to position [168, 0]
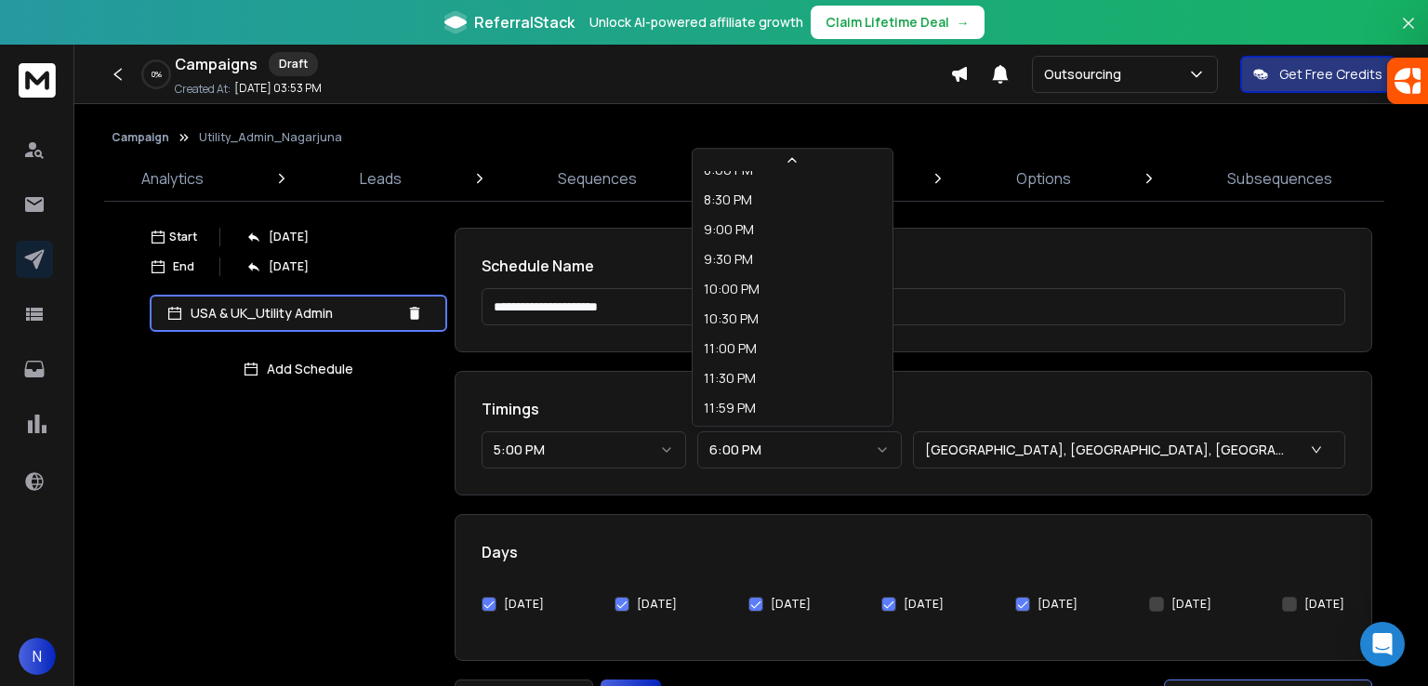
select select "********"
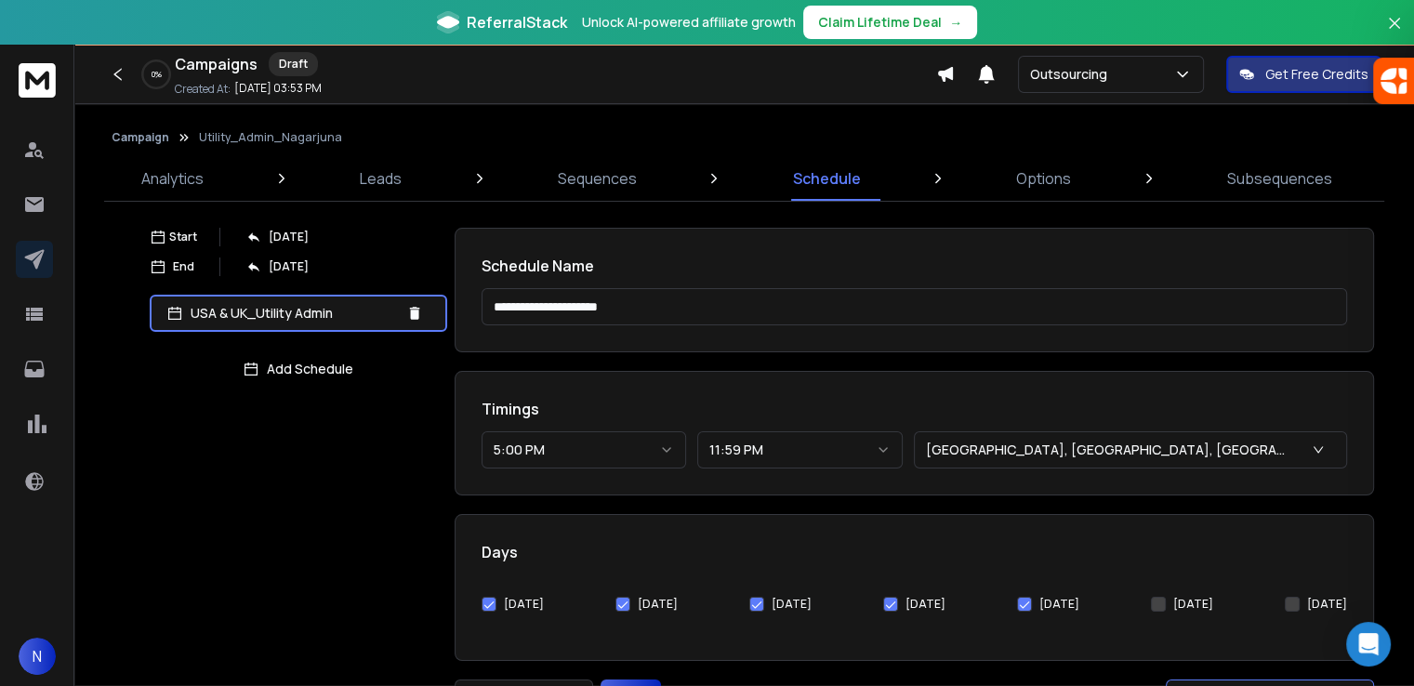
click at [705, 395] on div "Timings 5:00 PM ******** ******** ******** ******** ******** ******** ******** …" at bounding box center [914, 433] width 919 height 125
click at [258, 261] on icon at bounding box center [253, 266] width 15 height 15
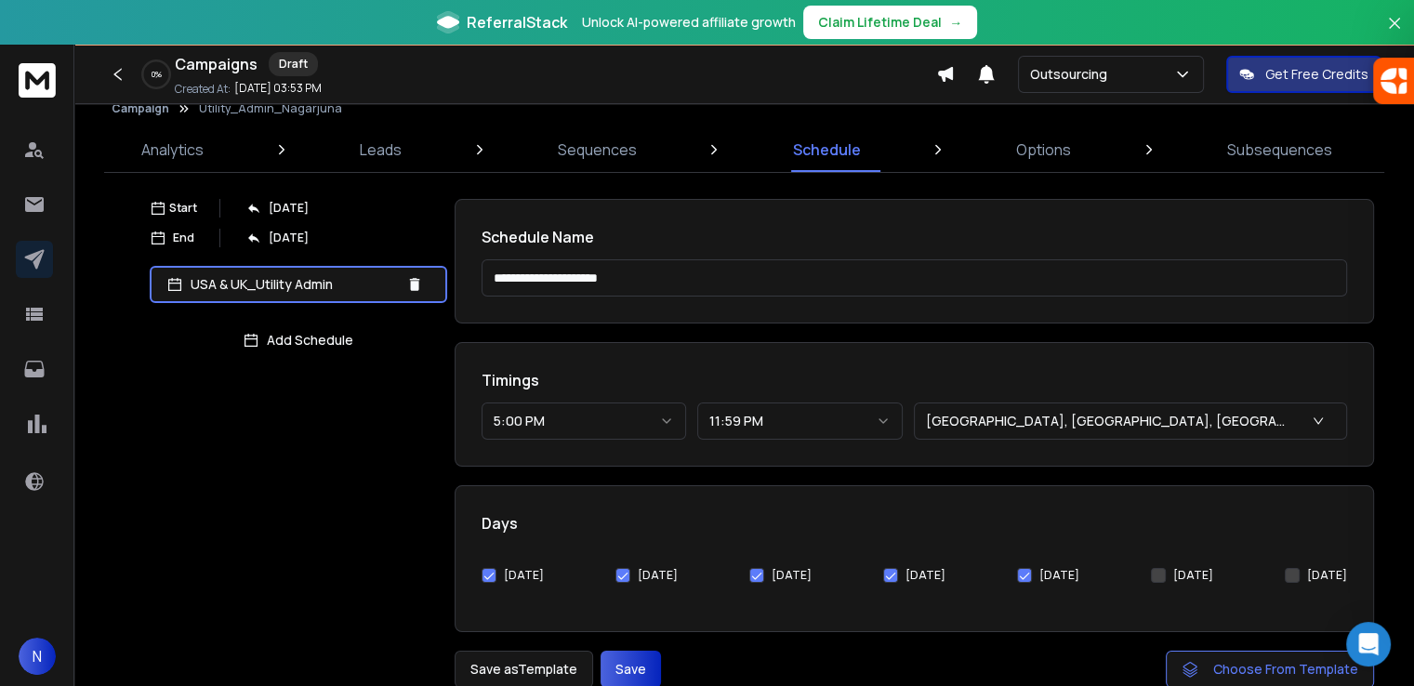
scroll to position [56, 0]
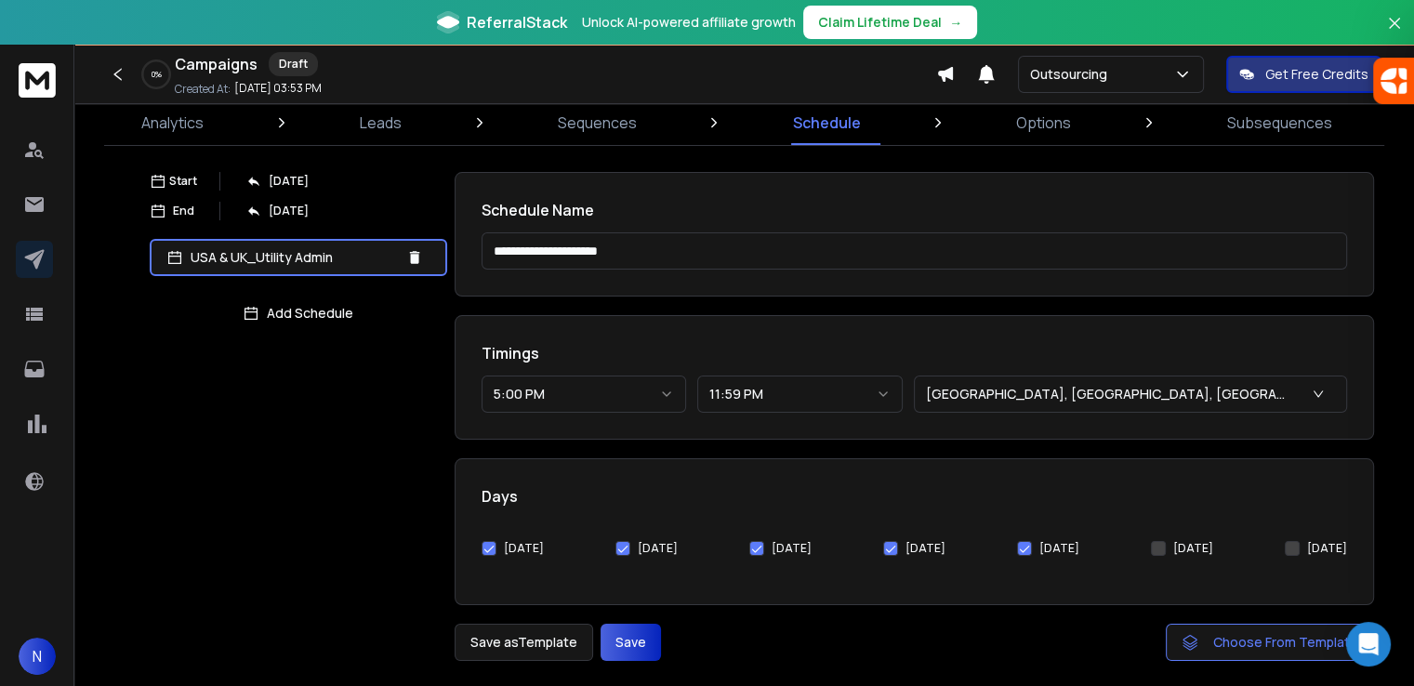
click at [625, 644] on button "Save" at bounding box center [631, 642] width 60 height 37
click at [1228, 640] on span "Choose From Template" at bounding box center [1285, 642] width 145 height 19
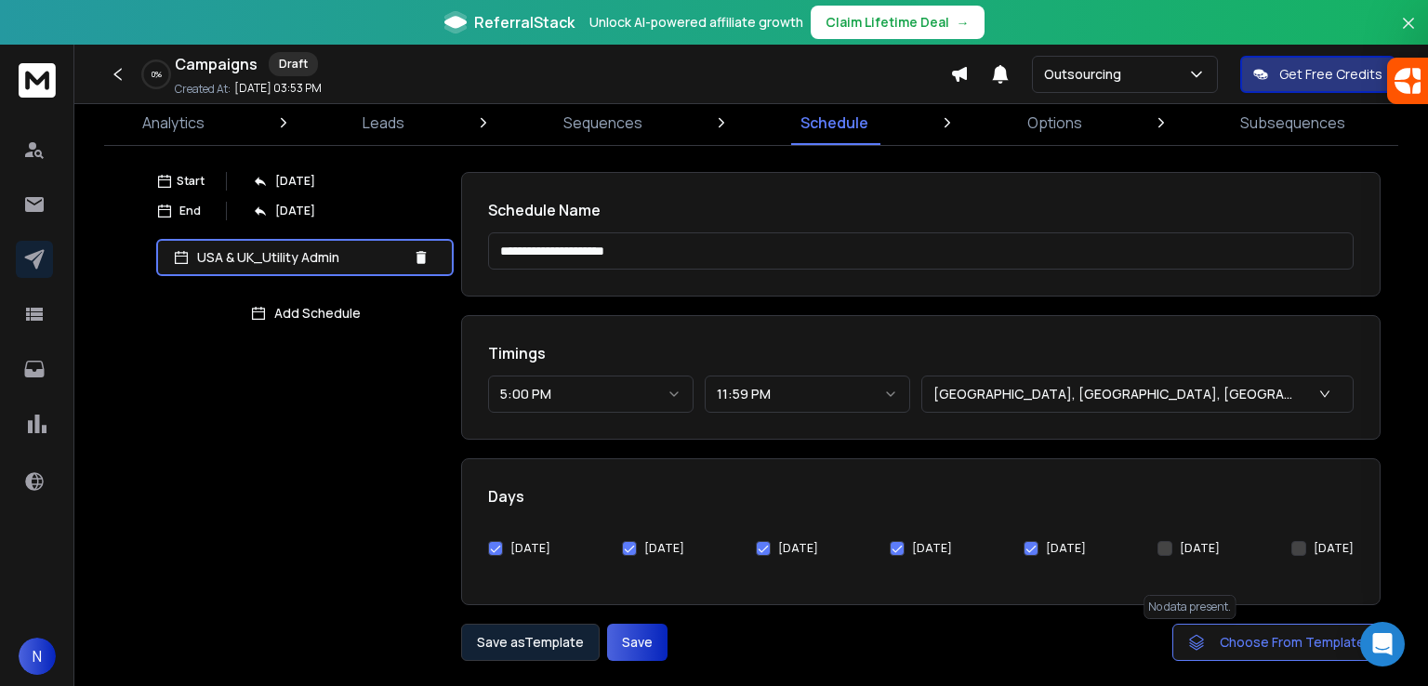
click at [504, 648] on button "Save as Template" at bounding box center [530, 642] width 139 height 37
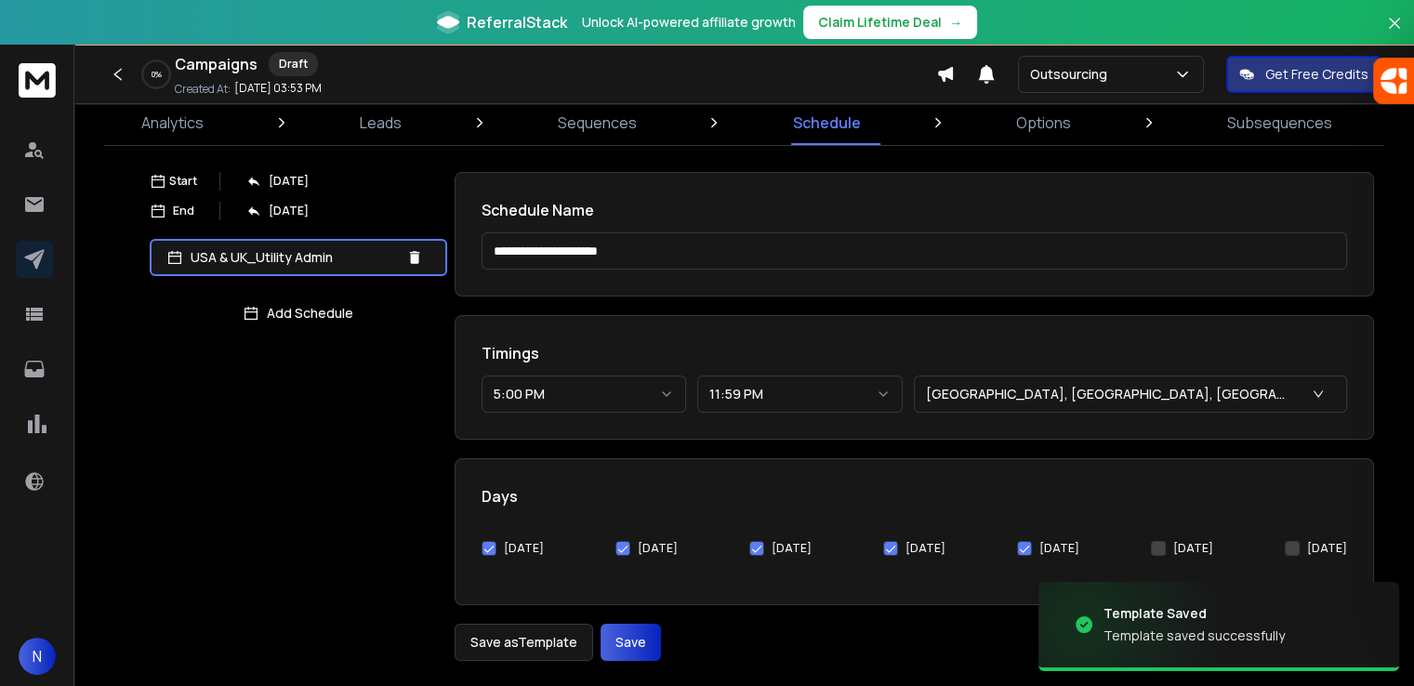
click at [861, 629] on div "Save as Template Save Choose From Template" at bounding box center [914, 642] width 919 height 37
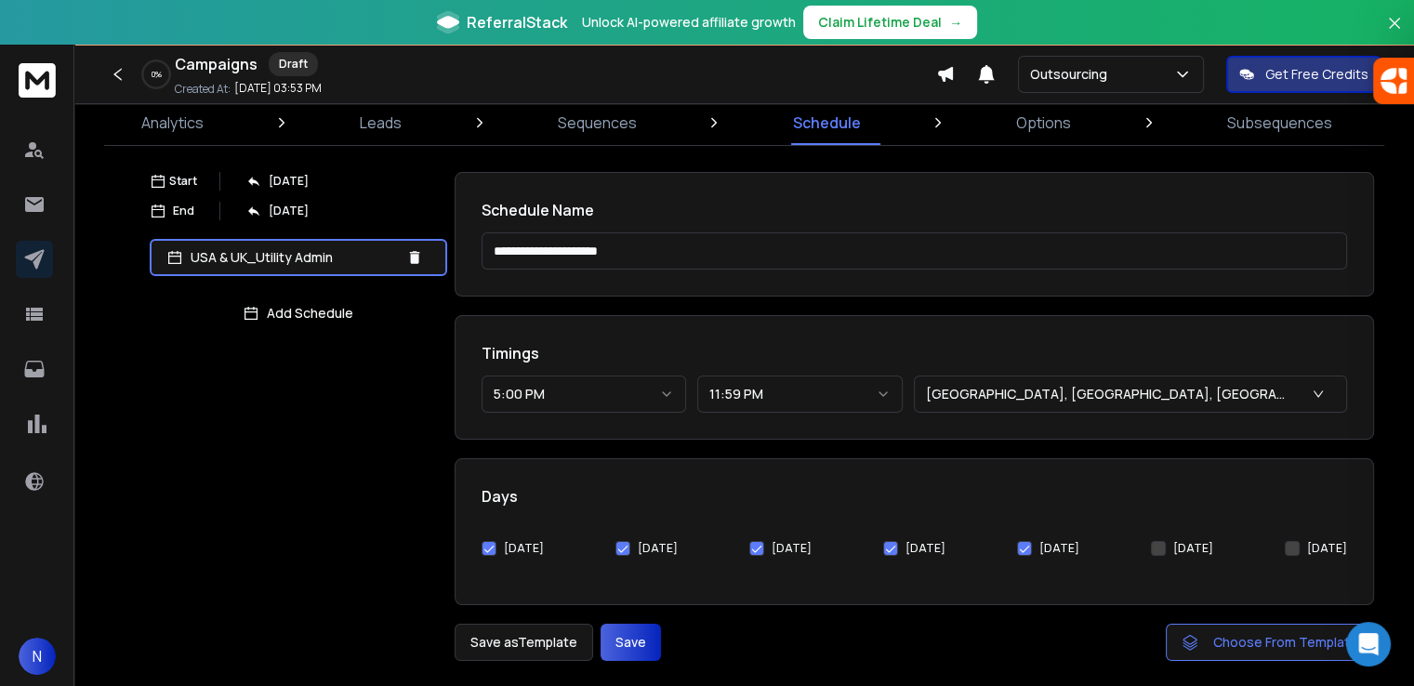
click at [632, 628] on button "Save" at bounding box center [631, 642] width 60 height 37
click at [1065, 124] on p "Options" at bounding box center [1043, 123] width 55 height 22
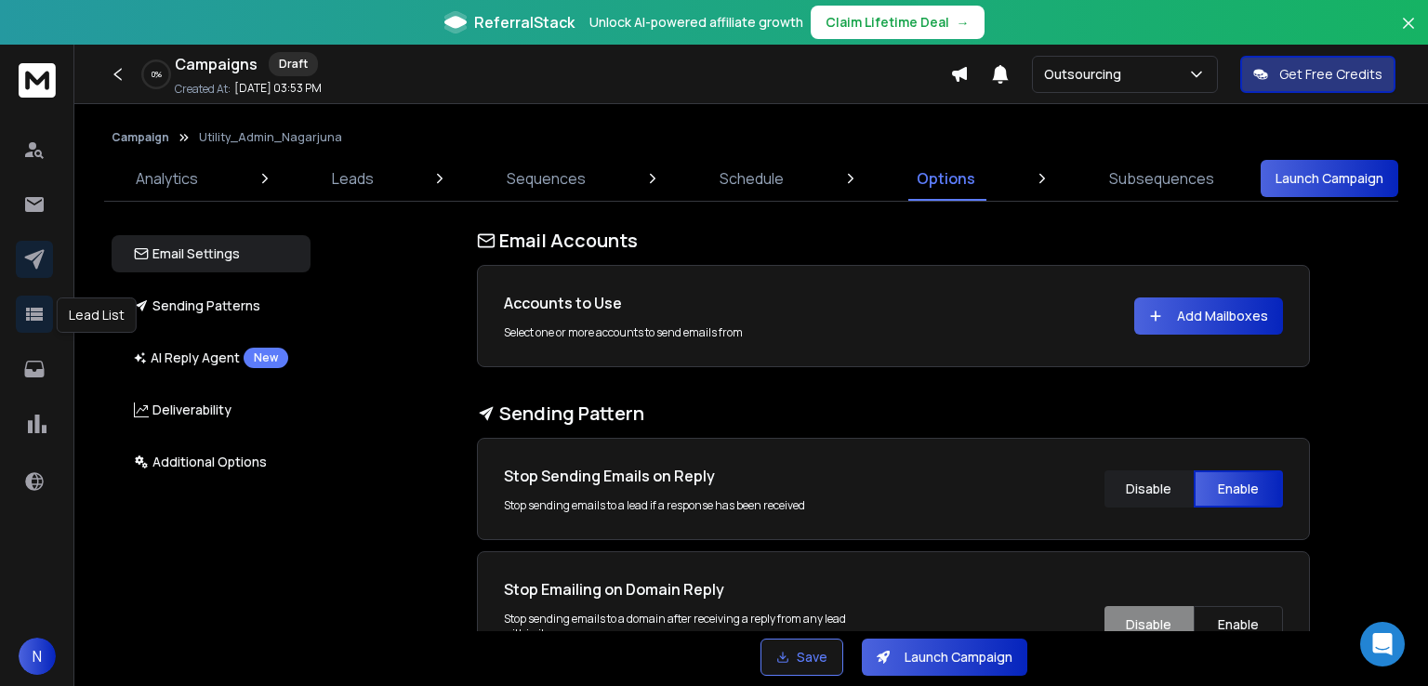
click at [41, 312] on icon at bounding box center [34, 314] width 22 height 22
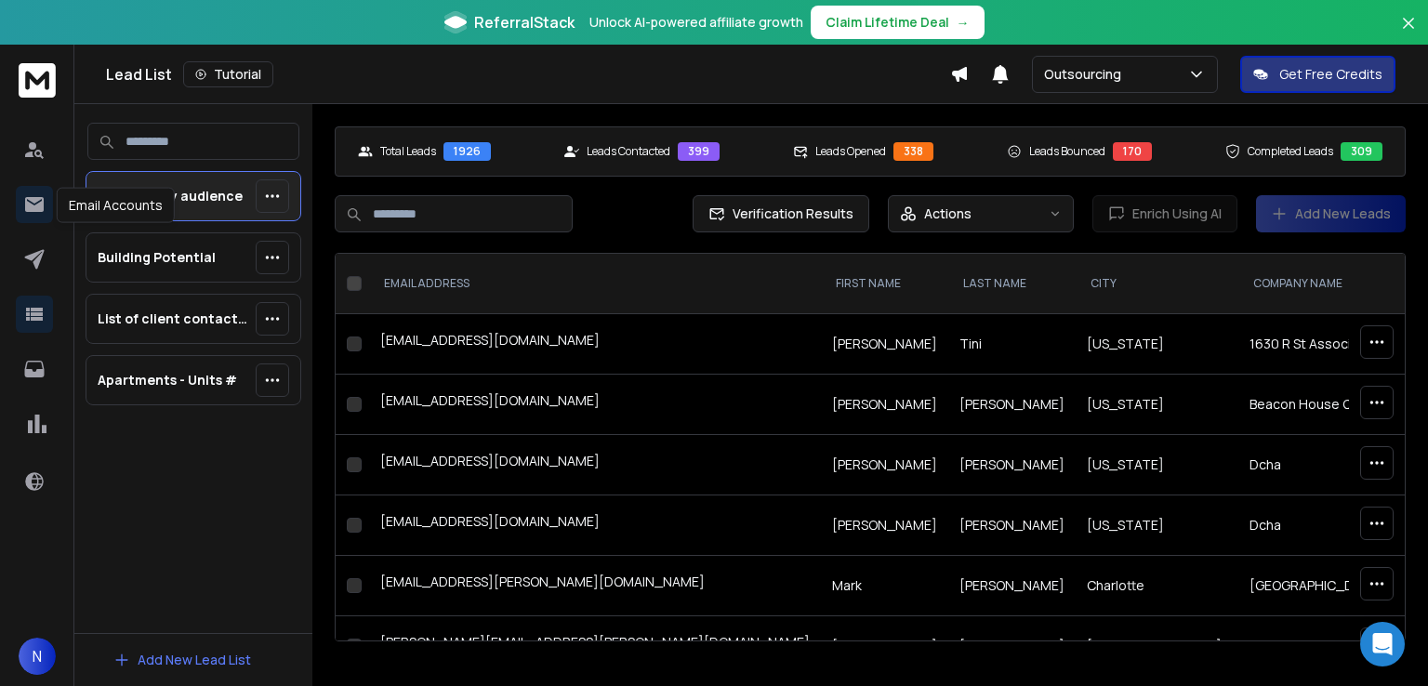
click at [40, 196] on icon at bounding box center [34, 204] width 22 height 22
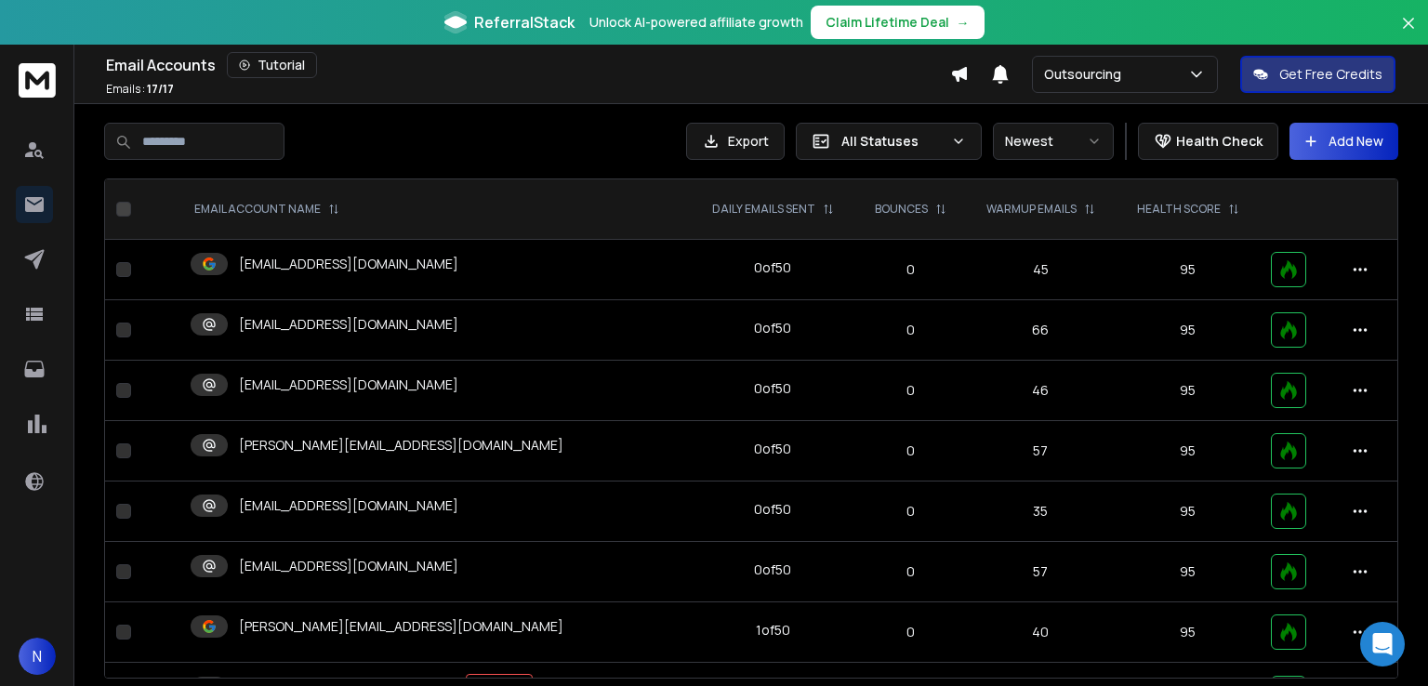
click at [1352, 265] on icon at bounding box center [1360, 269] width 17 height 17
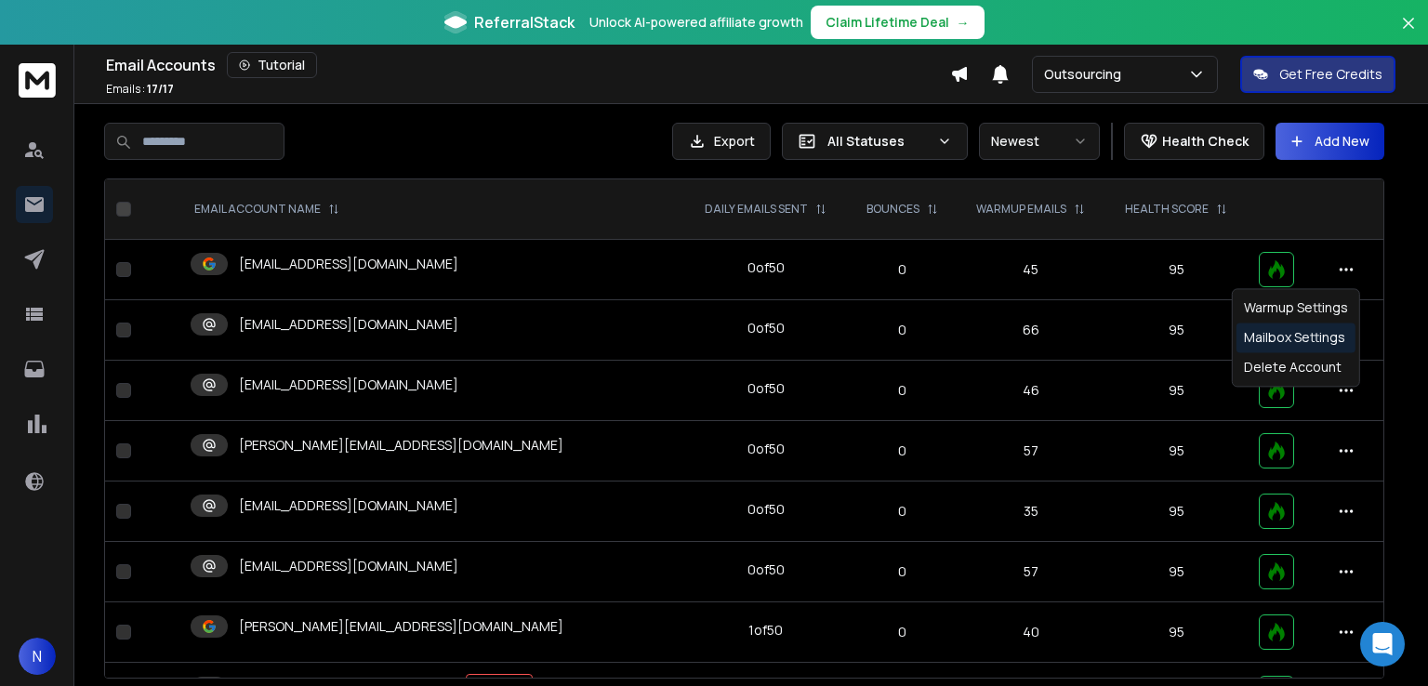
click at [1287, 336] on div "Mailbox Settings" at bounding box center [1295, 338] width 119 height 30
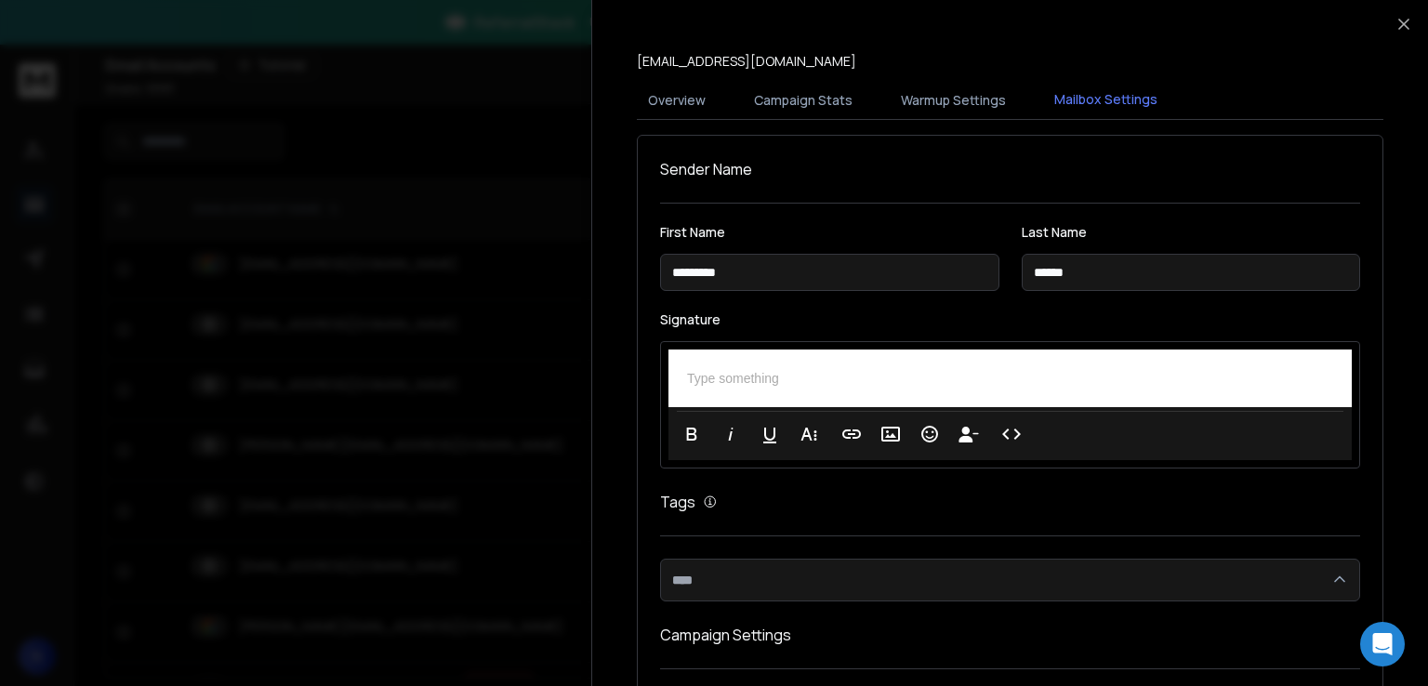
drag, startPoint x: 722, startPoint y: 377, endPoint x: 718, endPoint y: 388, distance: 12.1
click at [721, 380] on div at bounding box center [1010, 378] width 646 height 20
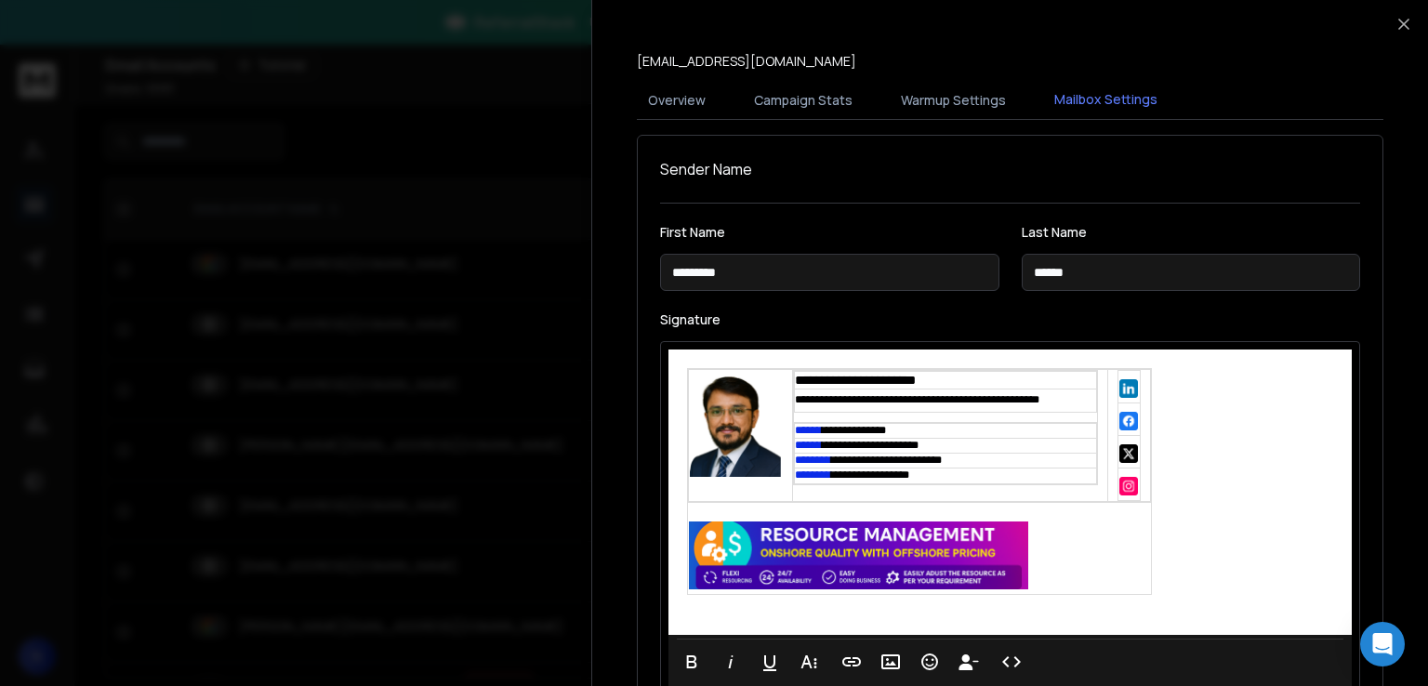
click at [1228, 472] on div "**********" at bounding box center [1009, 492] width 683 height 285
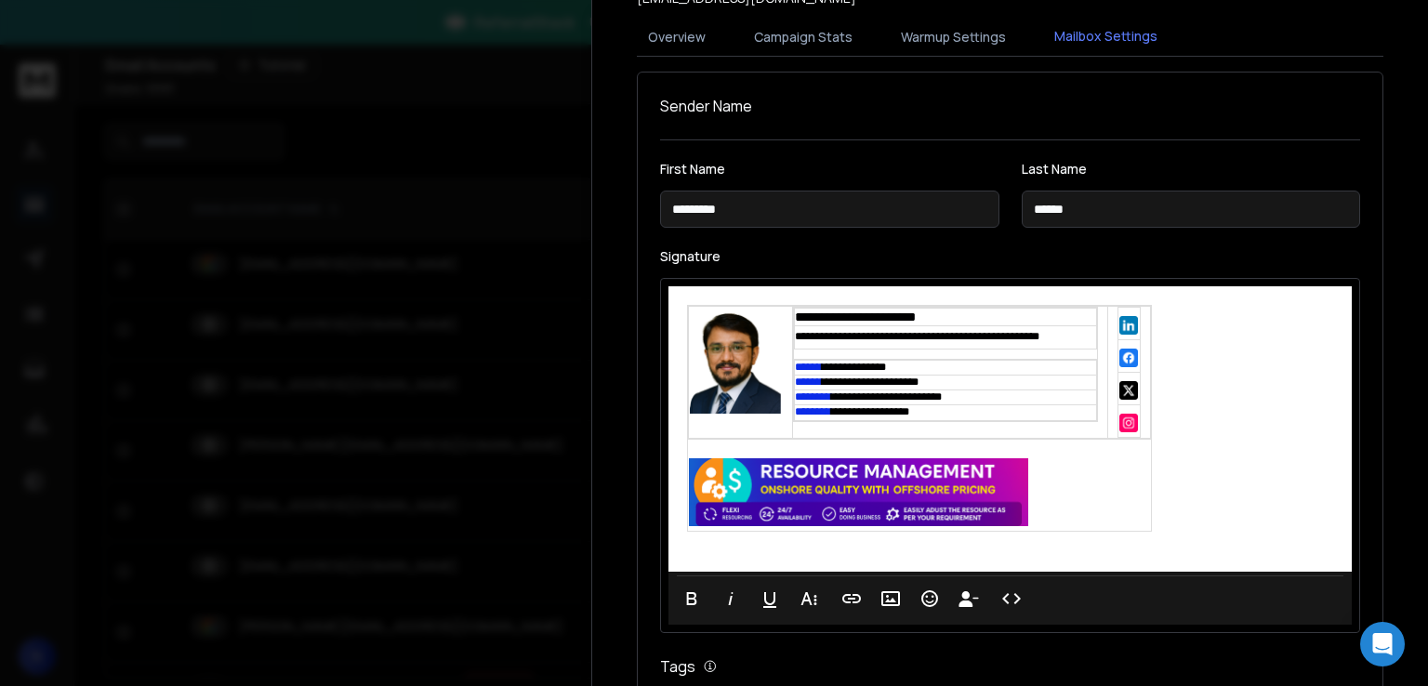
scroll to position [186, 0]
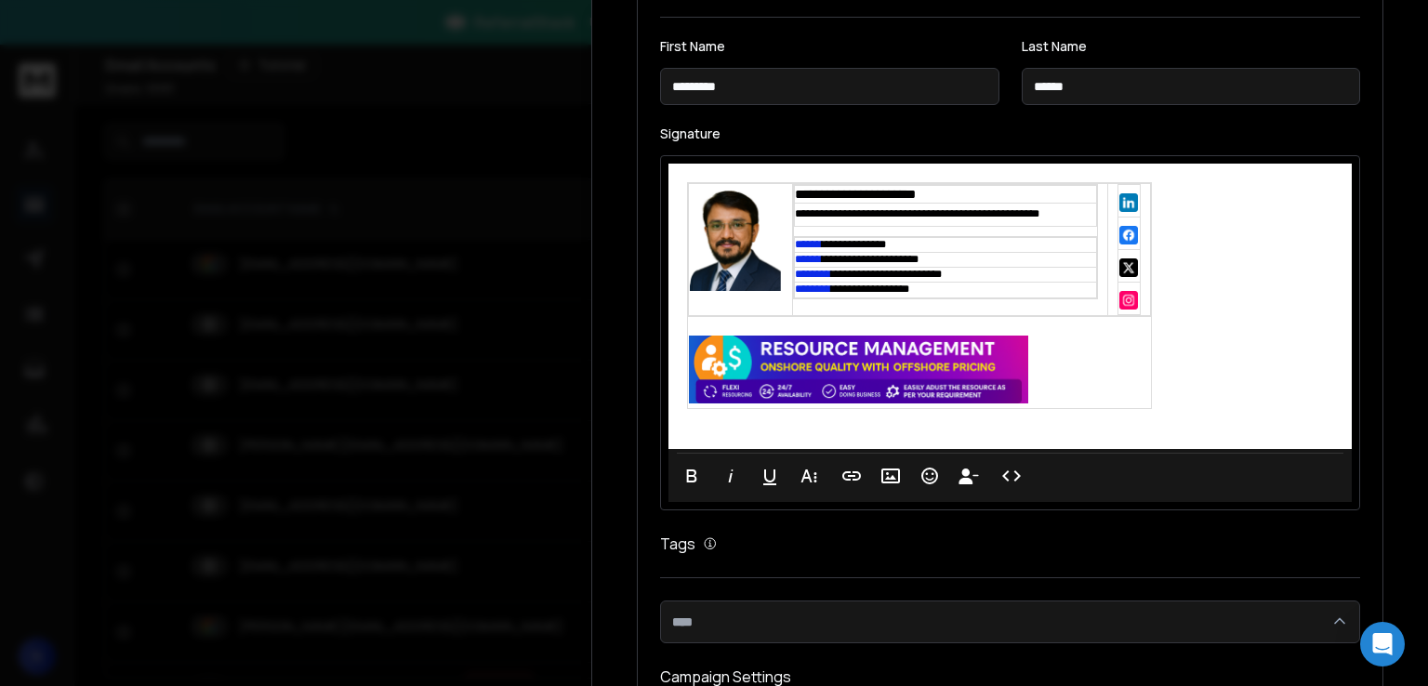
click at [983, 358] on img at bounding box center [858, 370] width 341 height 68
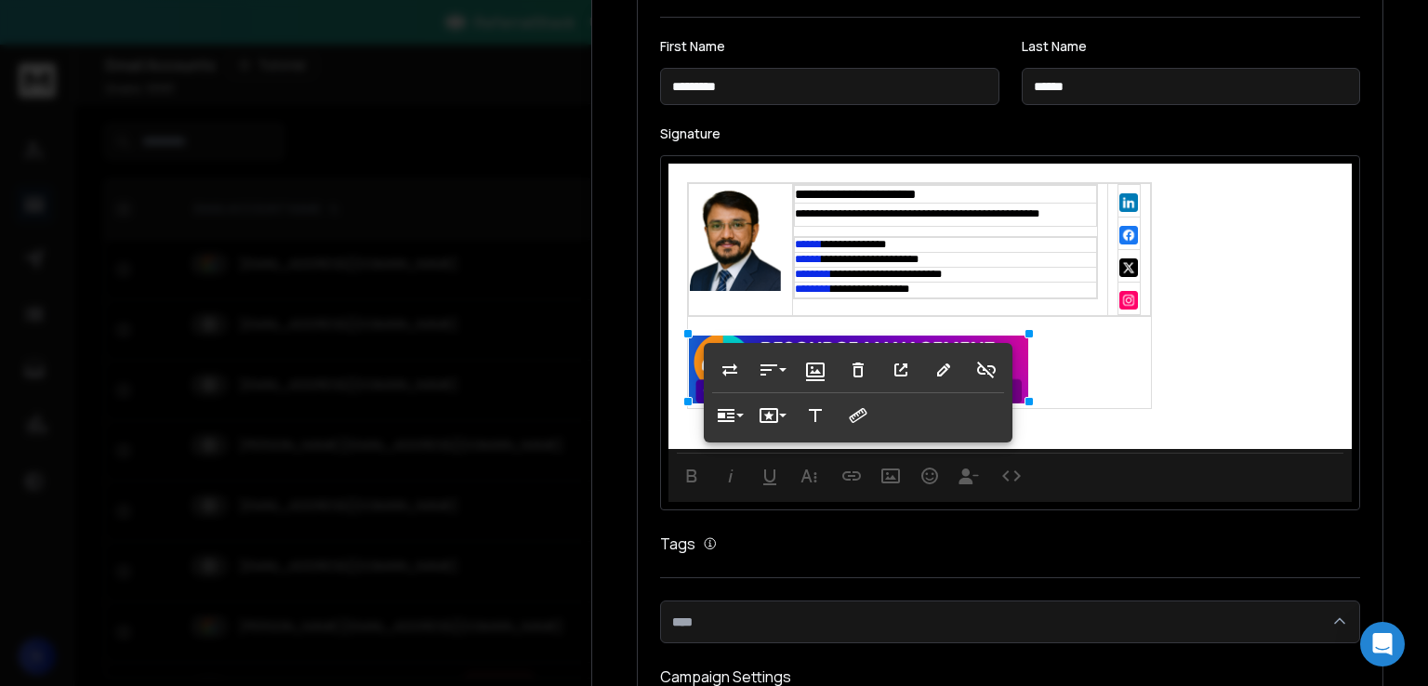
drag, startPoint x: 1056, startPoint y: 332, endPoint x: 1071, endPoint y: 330, distance: 15.0
click at [1071, 330] on td at bounding box center [920, 363] width 464 height 92
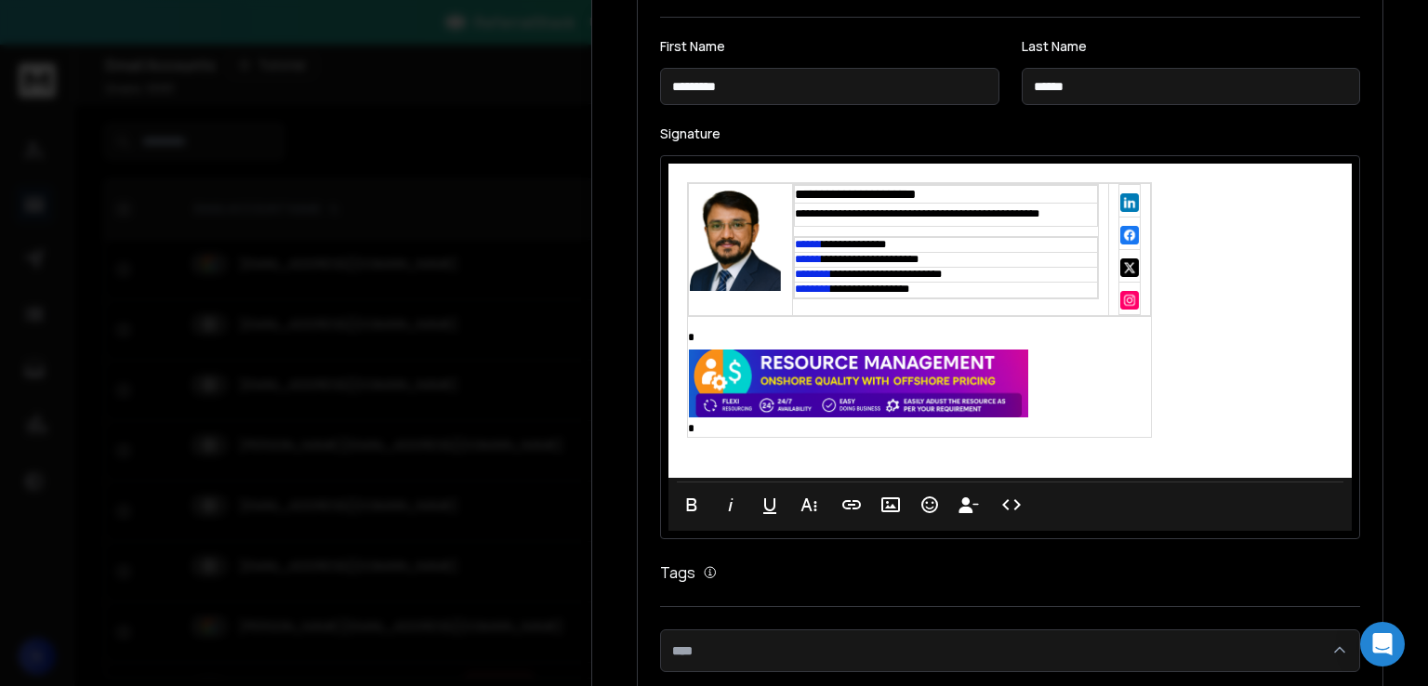
click at [756, 324] on td "* *" at bounding box center [920, 377] width 464 height 121
click at [1008, 510] on icon "button" at bounding box center [1011, 505] width 22 height 22
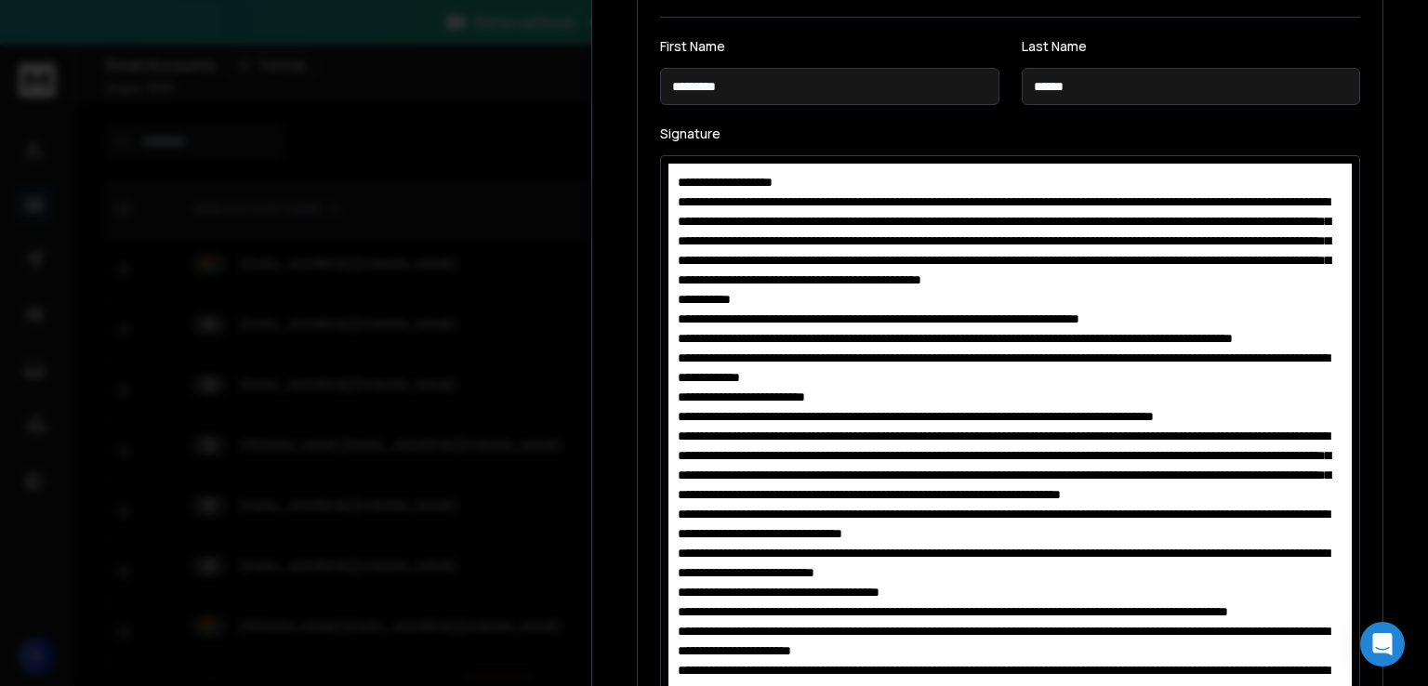
scroll to position [4476, 0]
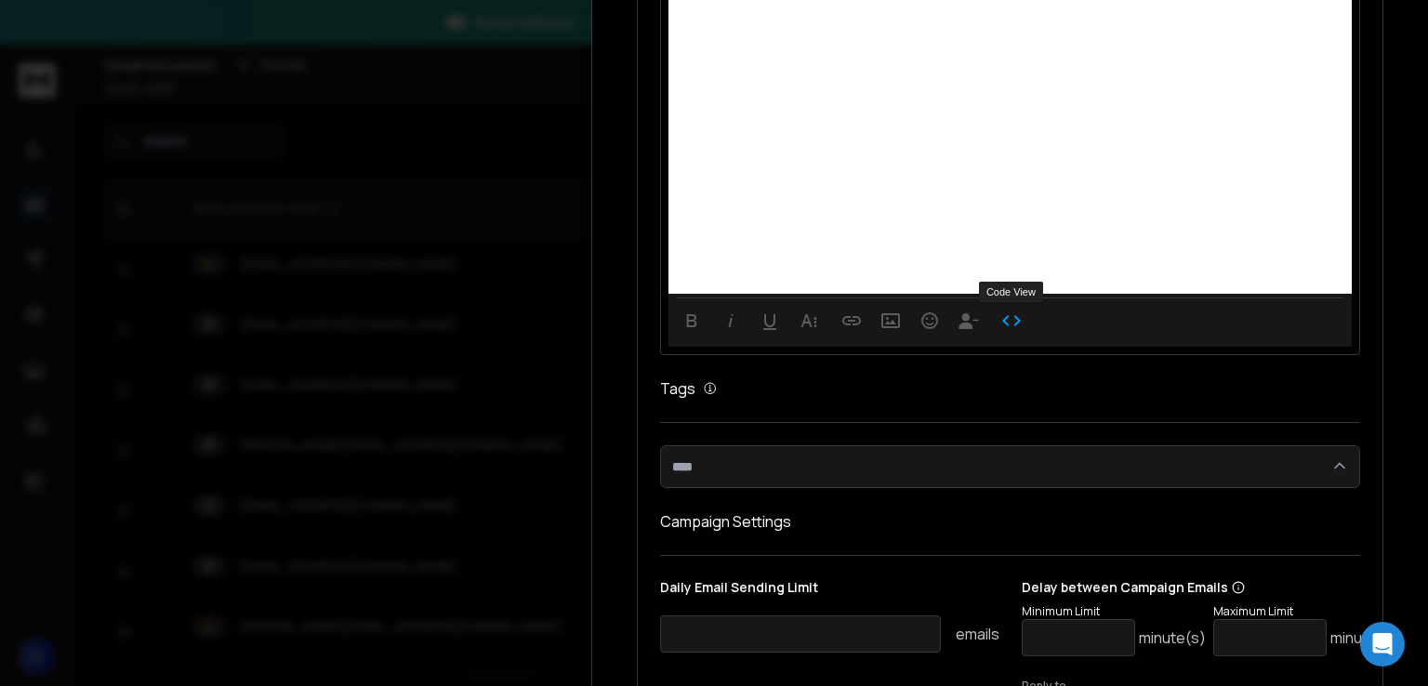
click at [1012, 319] on icon "button" at bounding box center [1011, 321] width 22 height 22
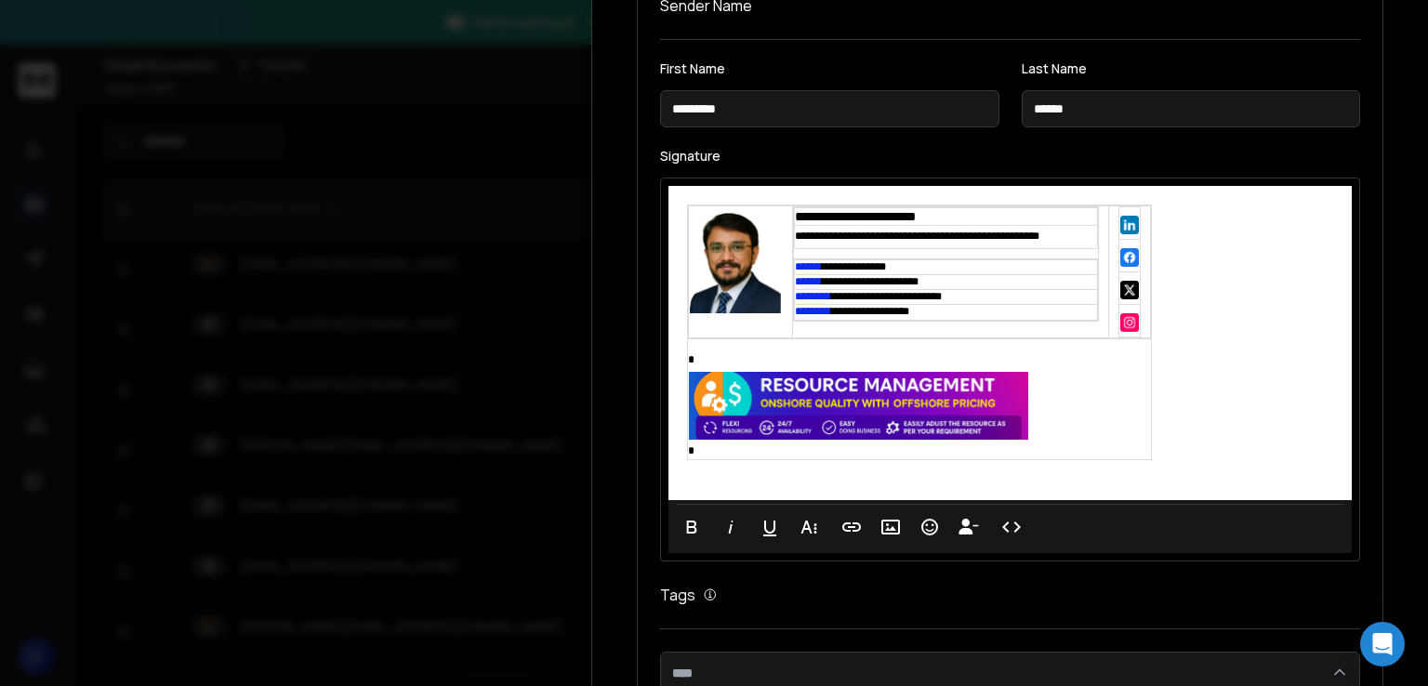
scroll to position [138, 0]
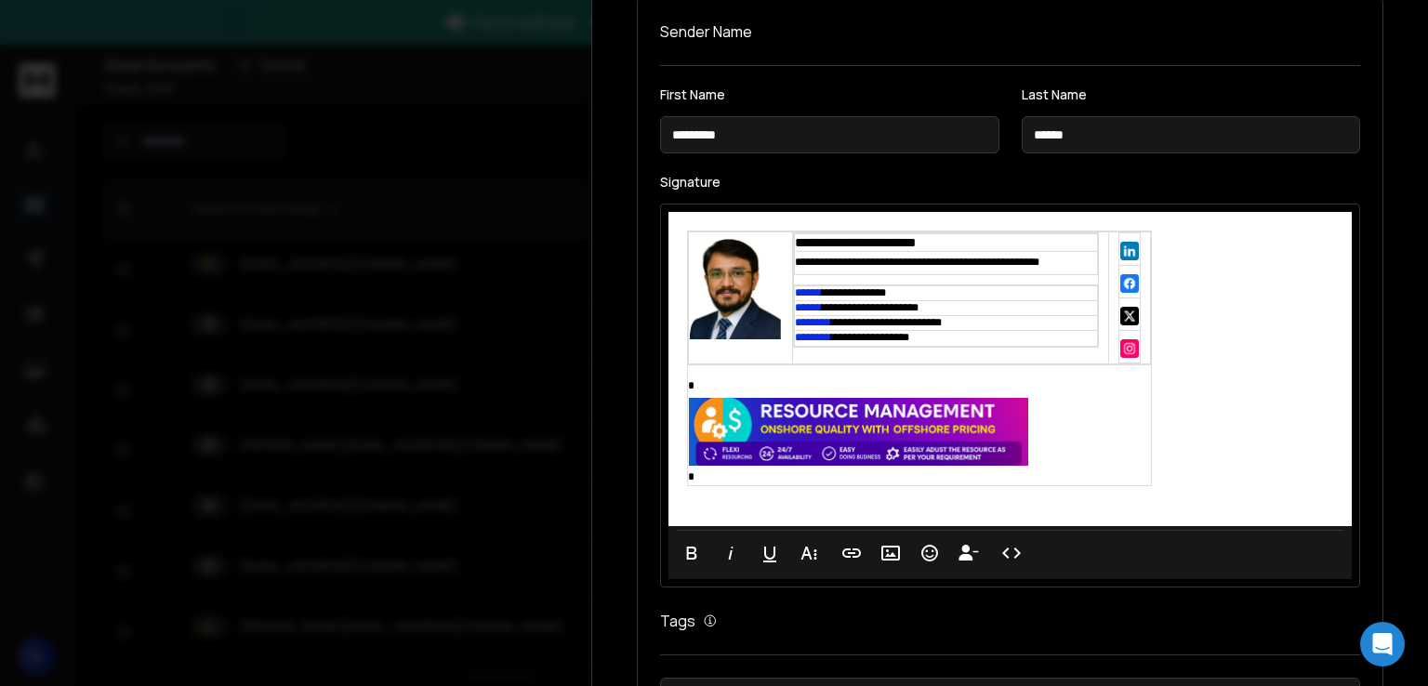
click at [765, 380] on td "* *" at bounding box center [920, 425] width 464 height 121
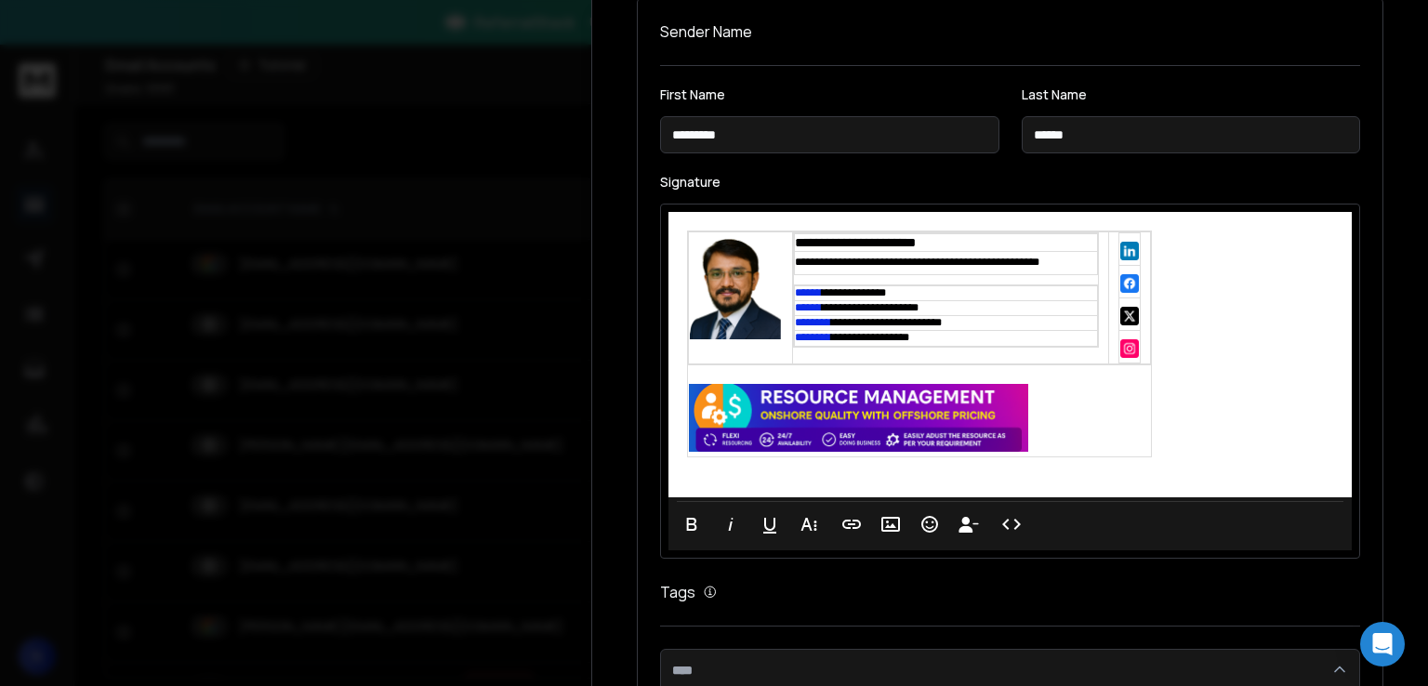
click at [703, 375] on td at bounding box center [920, 411] width 464 height 92
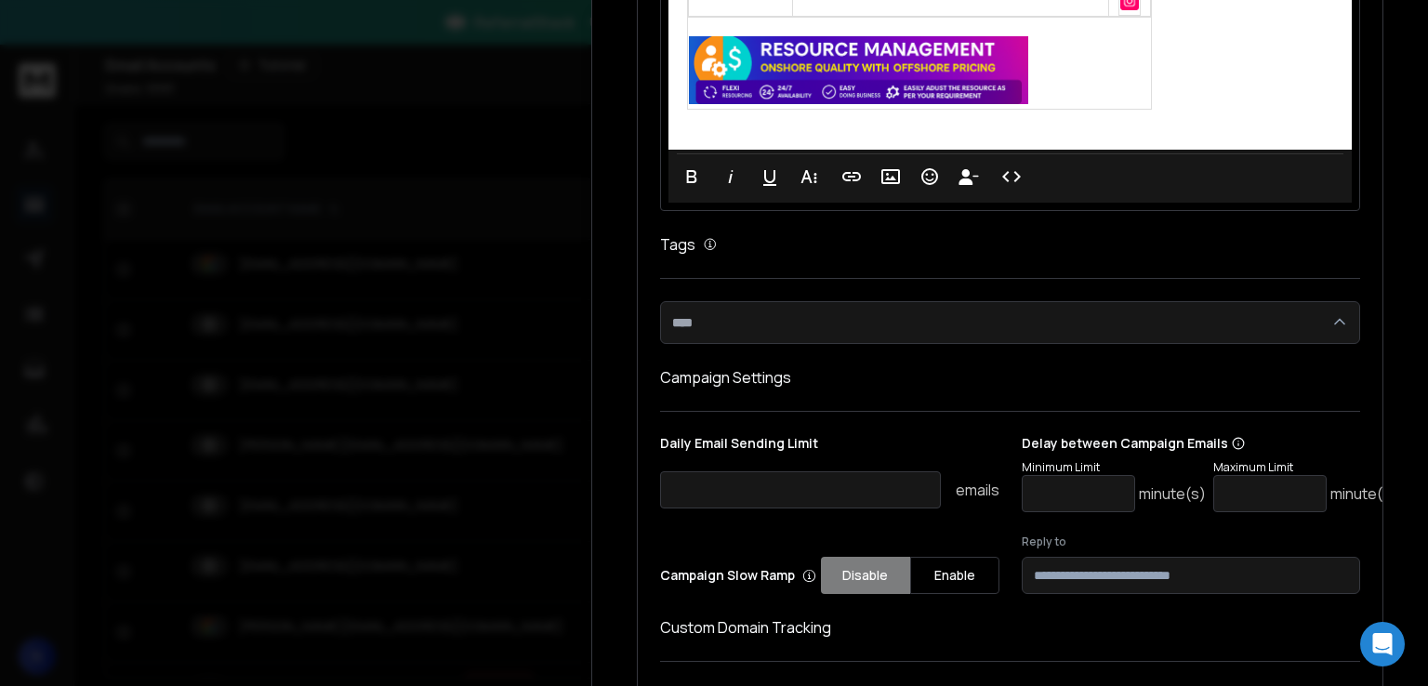
scroll to position [509, 0]
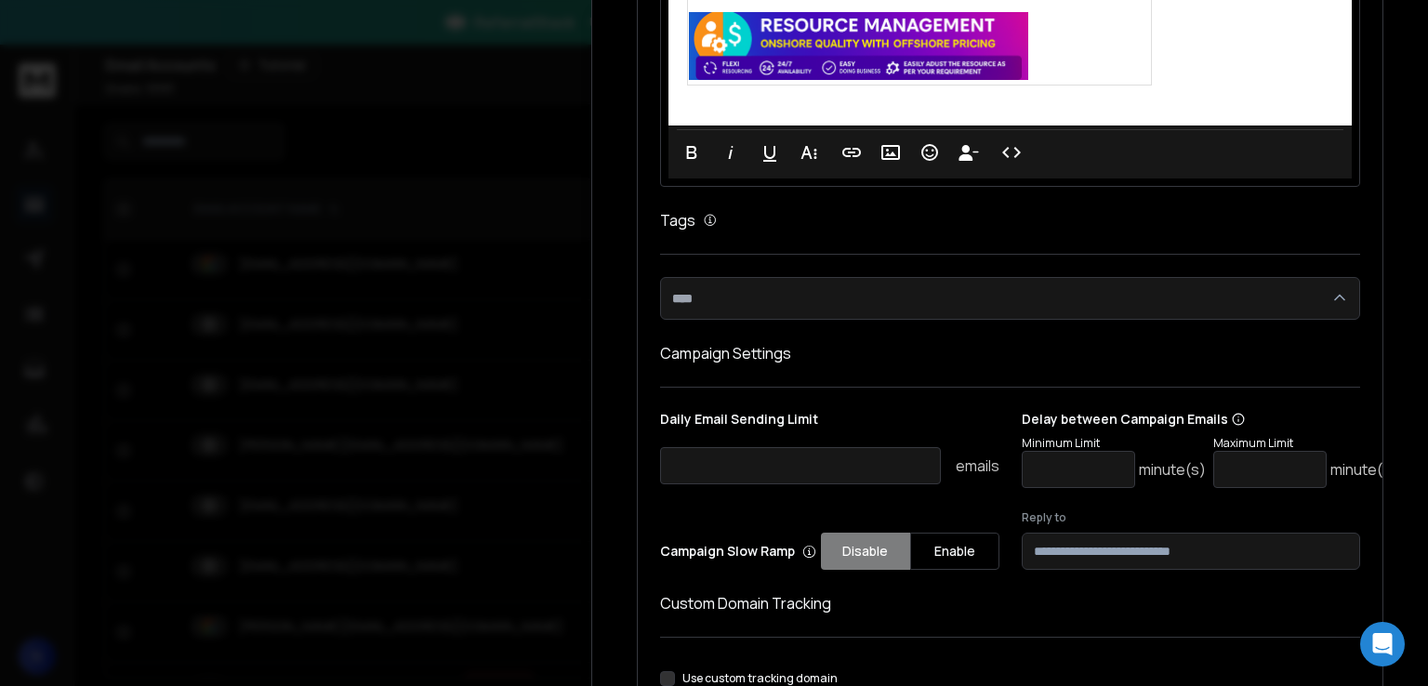
click at [915, 469] on input "**" at bounding box center [800, 465] width 281 height 37
click at [1104, 602] on h1 "Custom Domain Tracking" at bounding box center [1010, 603] width 700 height 22
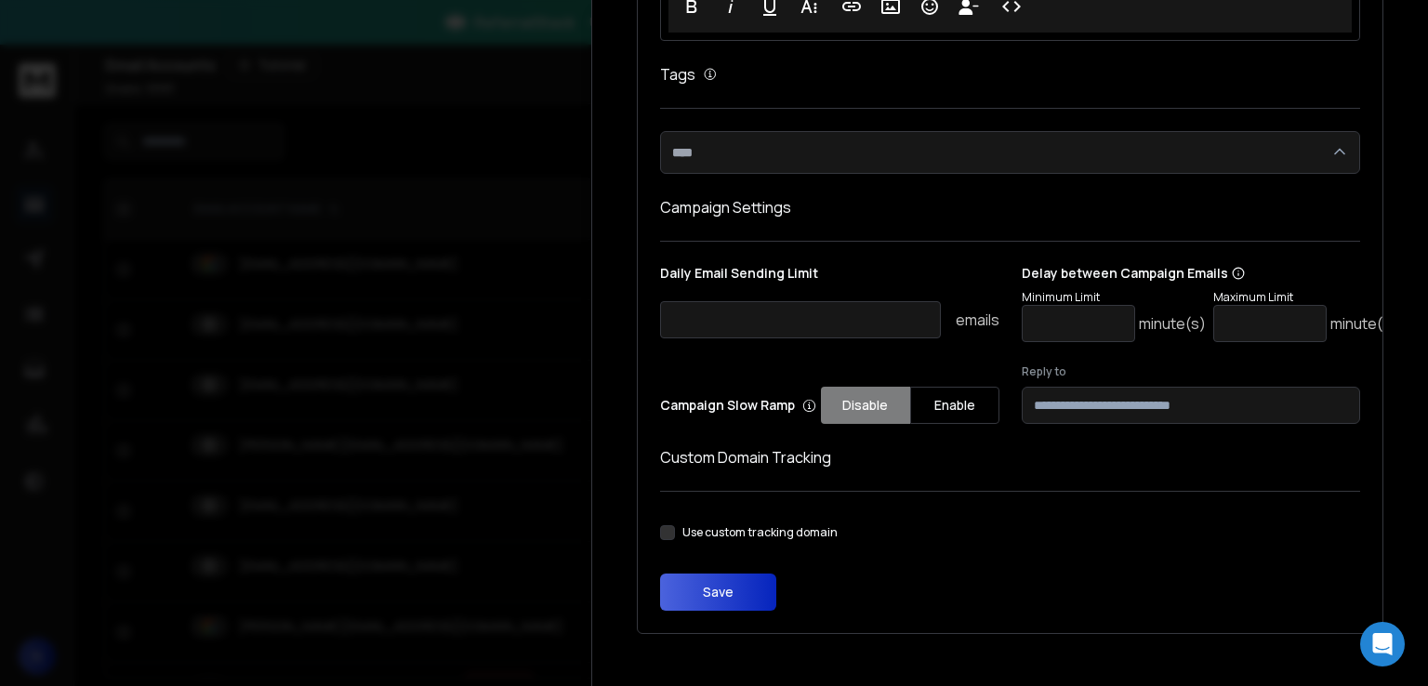
scroll to position [667, 0]
click at [1064, 317] on input "**" at bounding box center [1078, 323] width 113 height 37
drag, startPoint x: 692, startPoint y: 302, endPoint x: 662, endPoint y: 301, distance: 29.8
click at [662, 301] on input "**" at bounding box center [800, 319] width 281 height 37
click at [980, 221] on form "**********" at bounding box center [1010, 91] width 700 height 1040
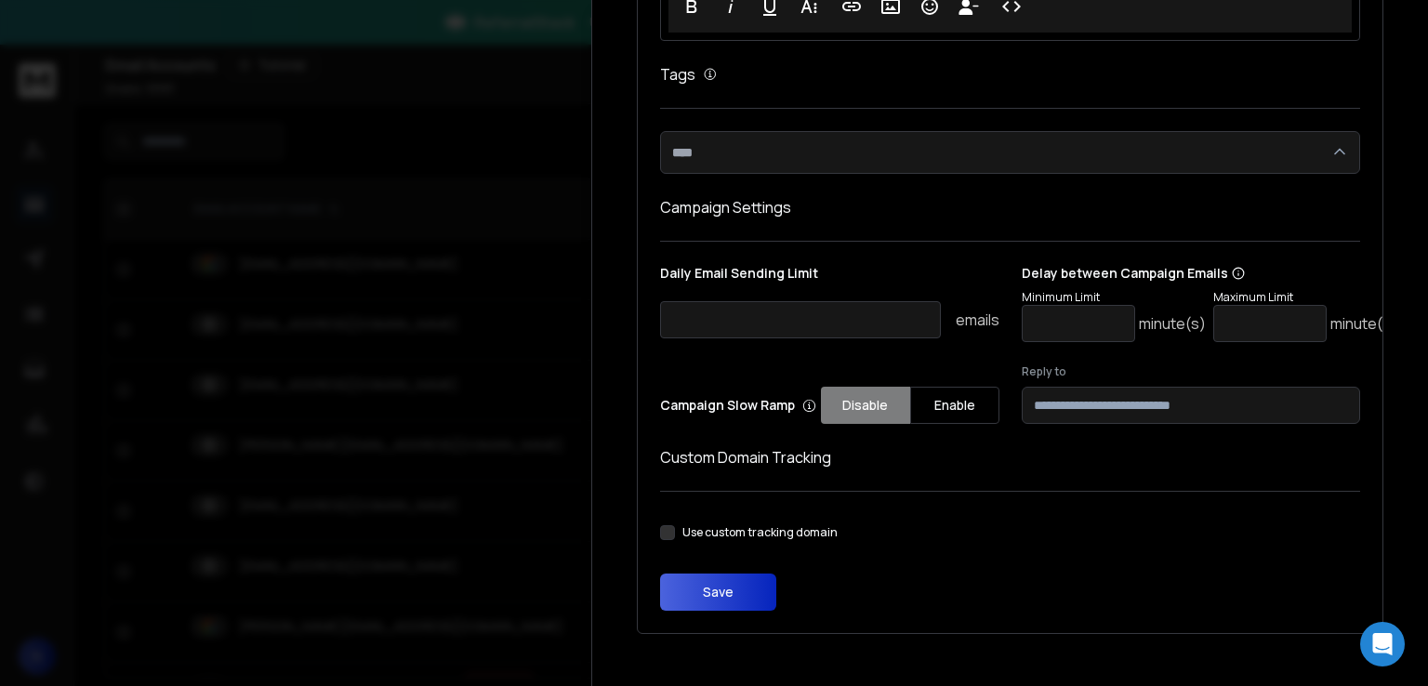
click at [734, 575] on button "Save" at bounding box center [718, 592] width 116 height 37
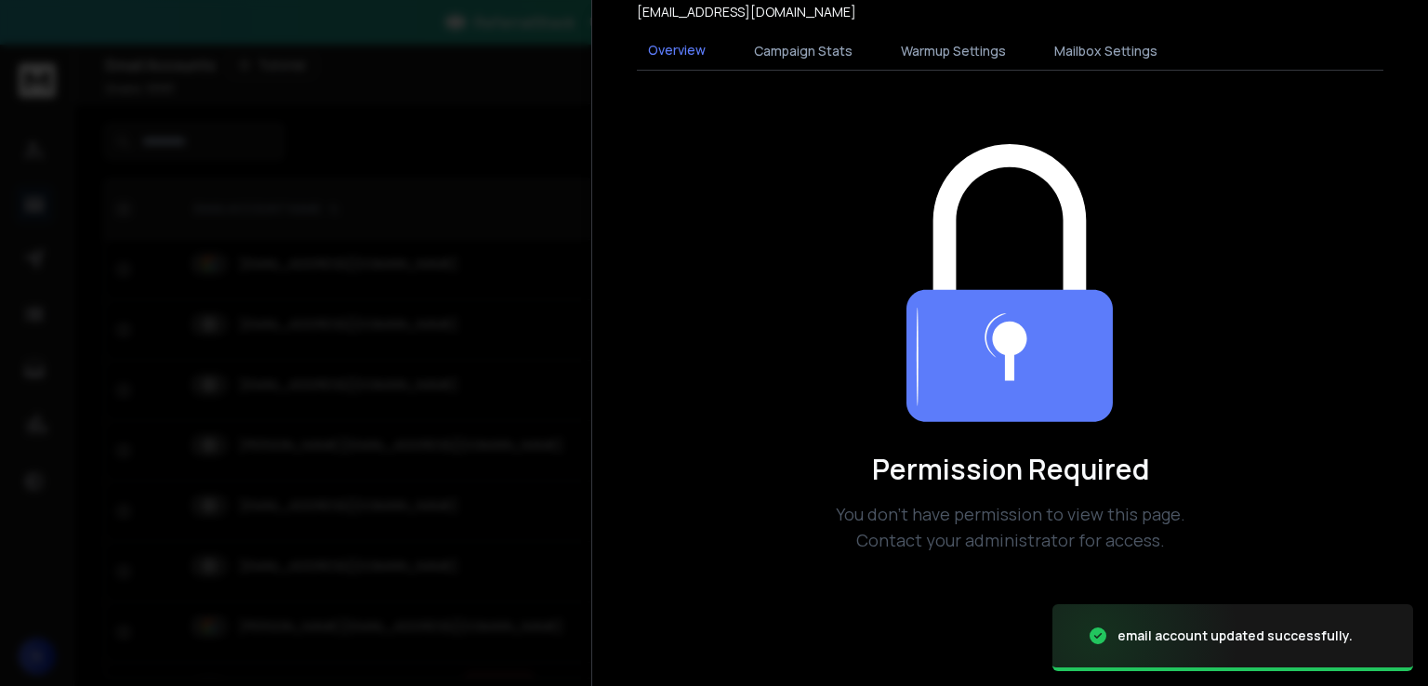
scroll to position [49, 0]
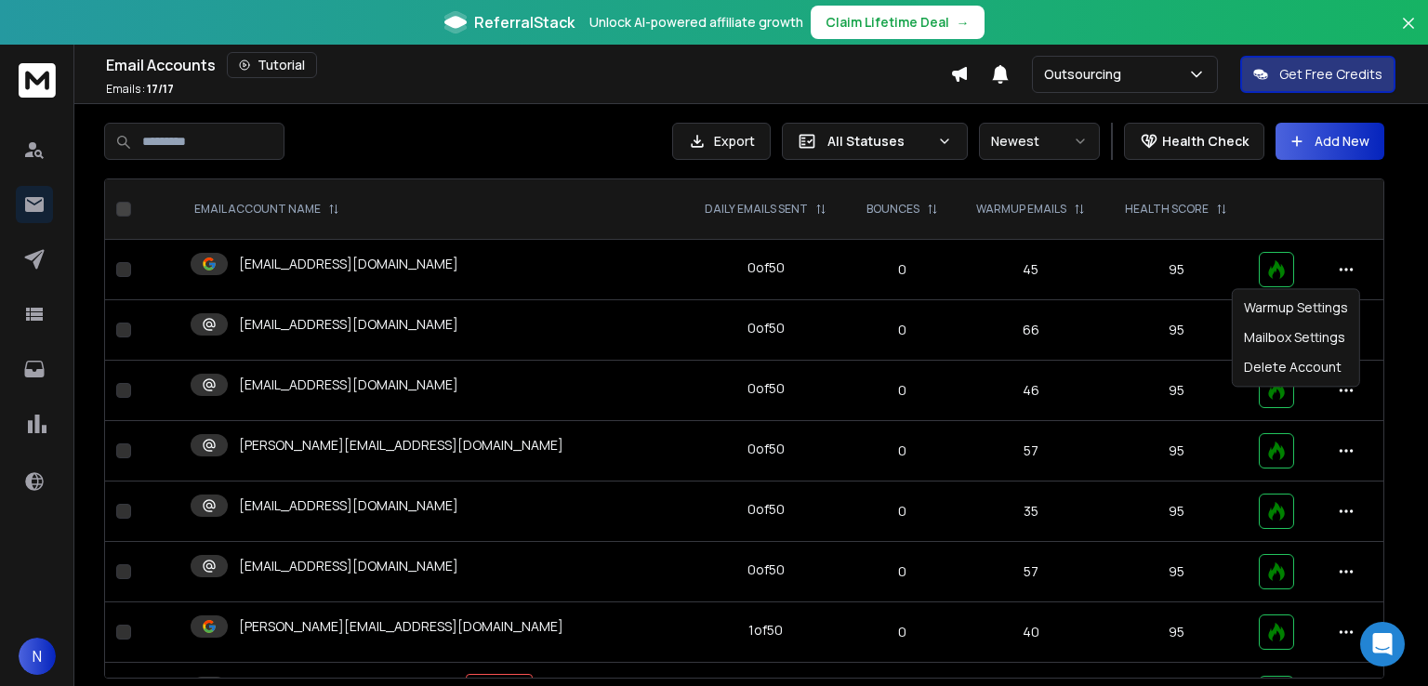
click at [1340, 270] on icon at bounding box center [1347, 269] width 14 height 3
click at [1298, 332] on div "Mailbox Settings" at bounding box center [1295, 338] width 119 height 30
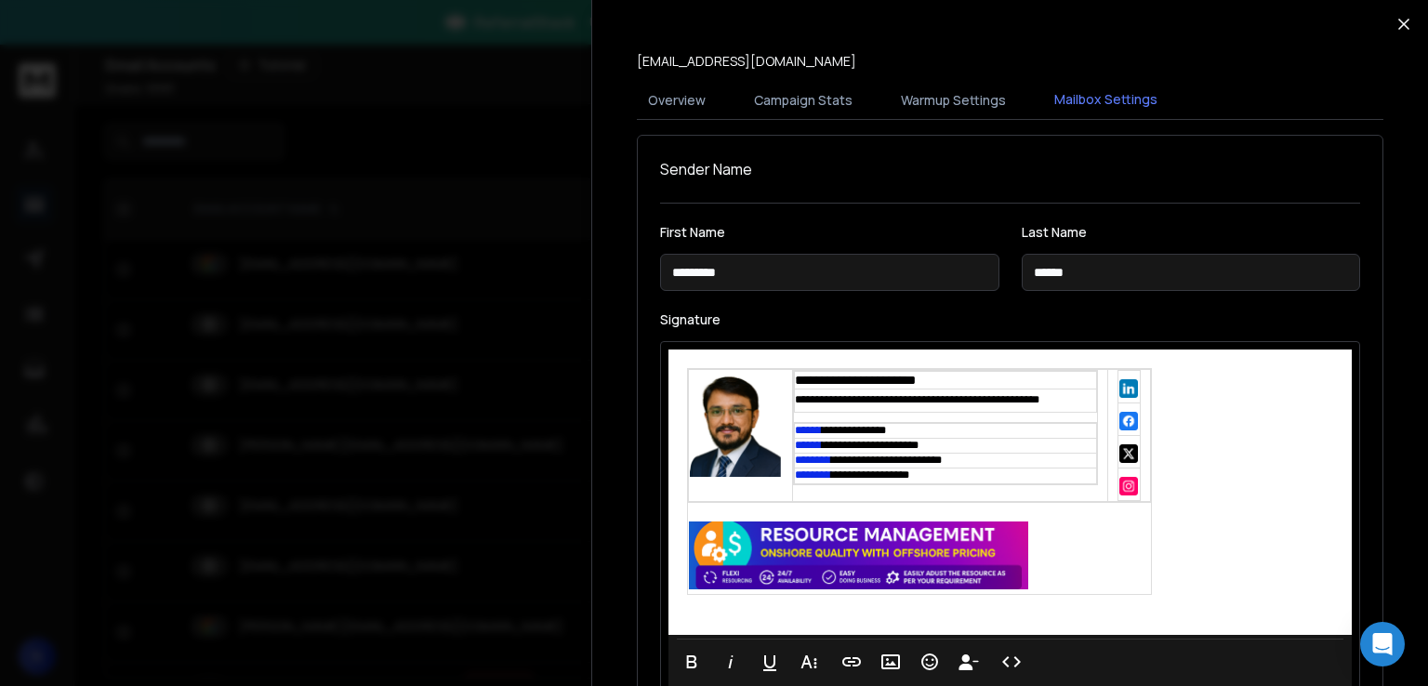
click at [1402, 25] on icon "button" at bounding box center [1403, 24] width 19 height 19
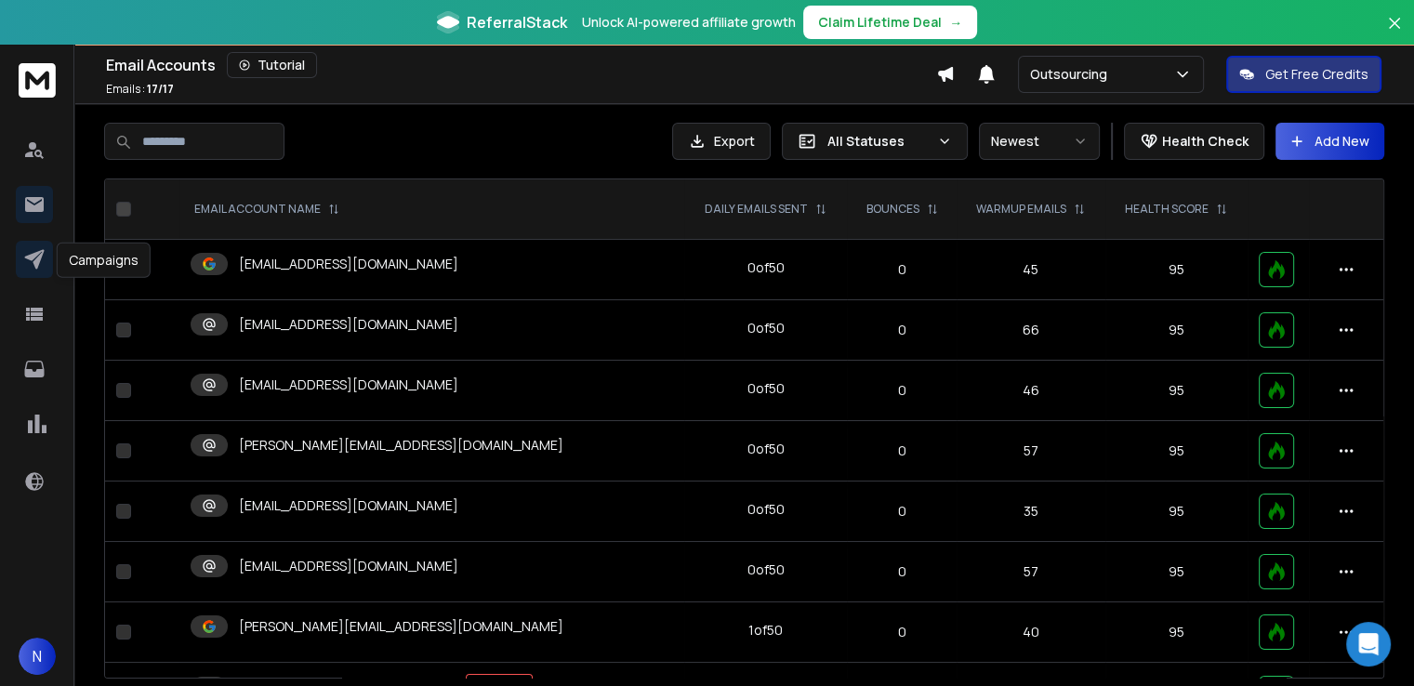
click at [54, 261] on div at bounding box center [37, 263] width 43 height 44
click at [33, 259] on icon at bounding box center [34, 260] width 20 height 20
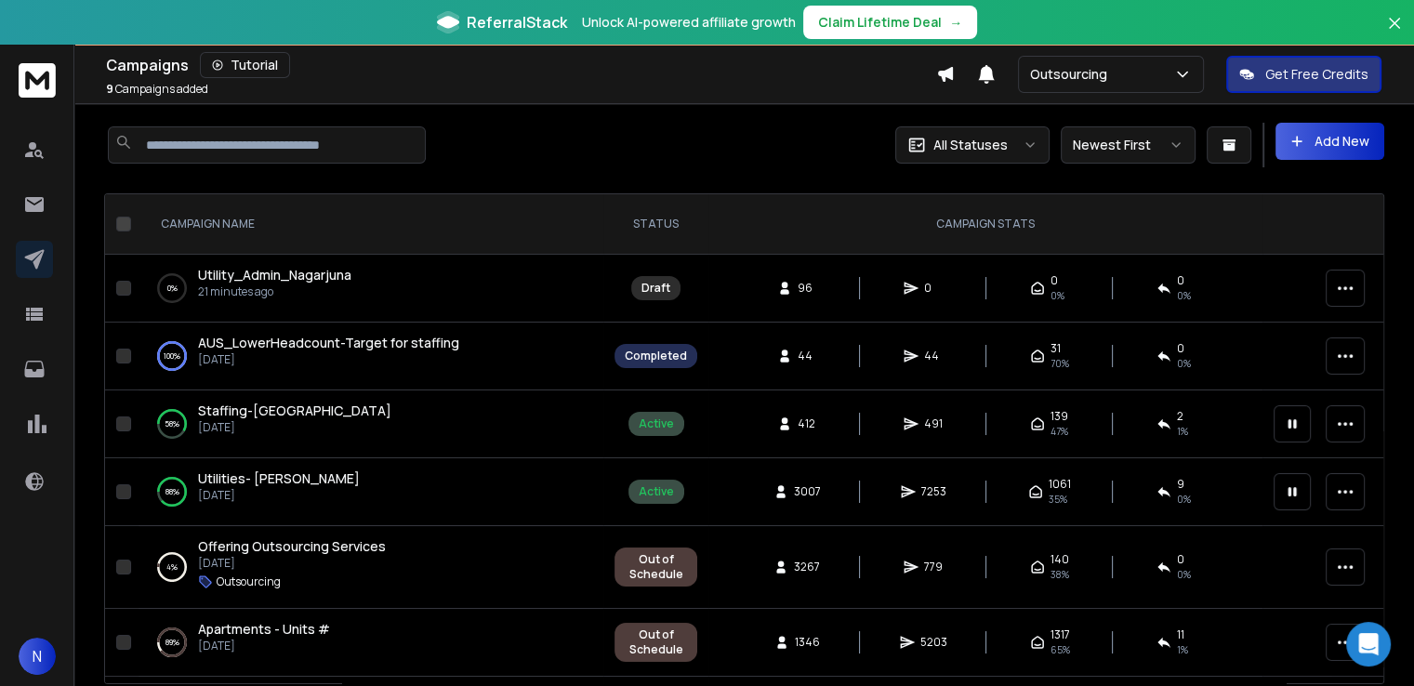
click at [1288, 427] on icon at bounding box center [1292, 423] width 8 height 9
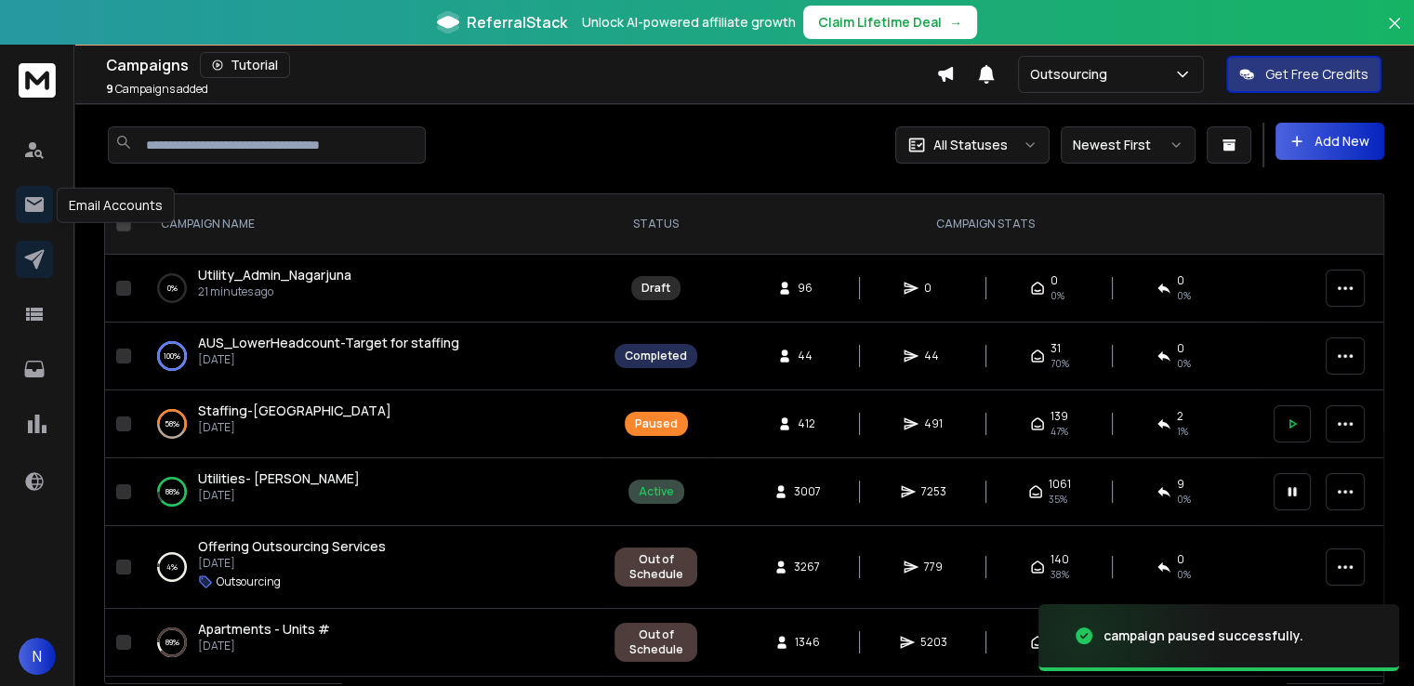
click at [41, 202] on icon at bounding box center [34, 204] width 19 height 15
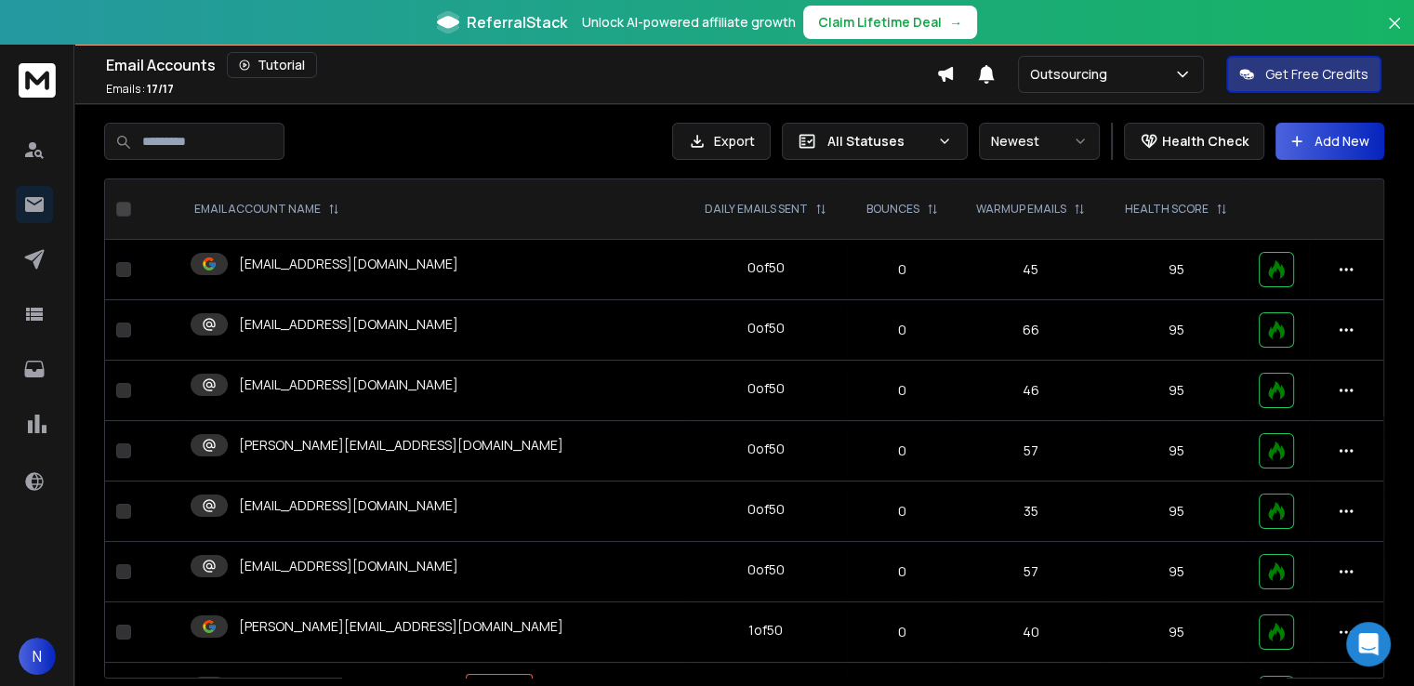
click at [1338, 269] on icon at bounding box center [1346, 269] width 17 height 17
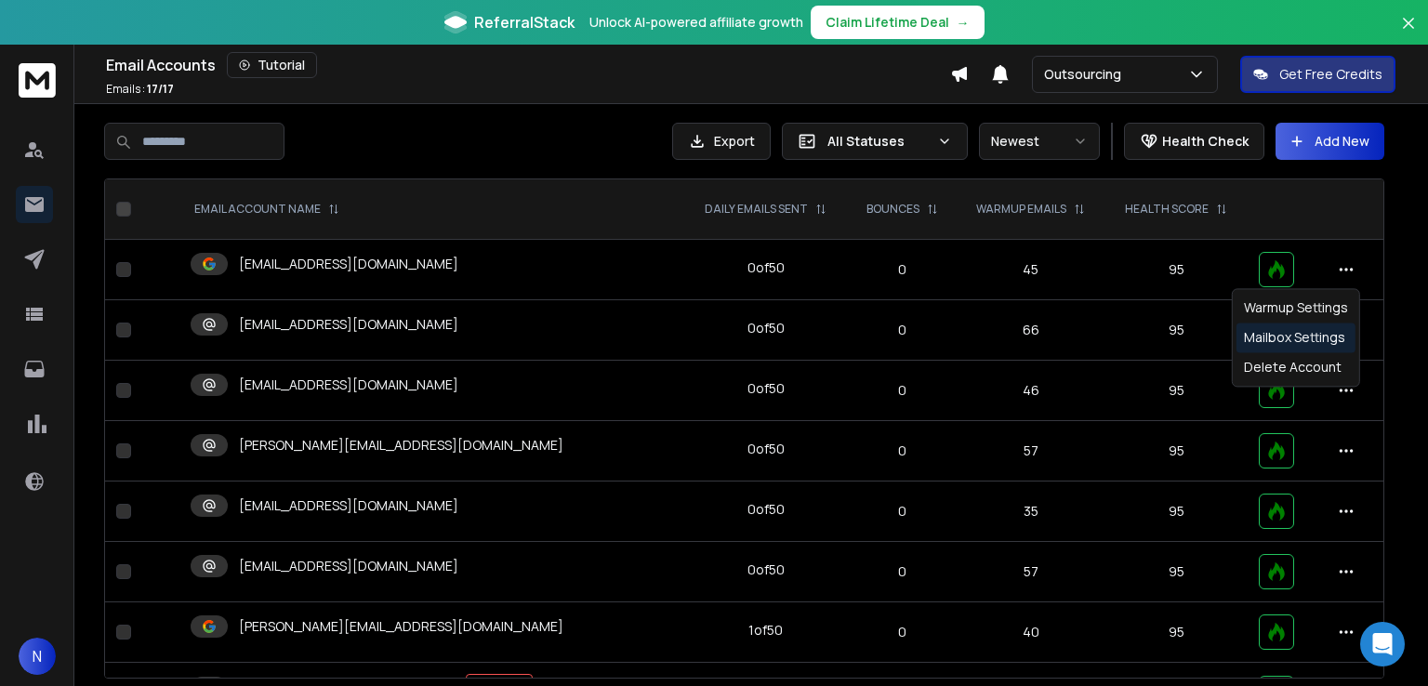
click at [1264, 335] on div "Mailbox Settings" at bounding box center [1295, 338] width 119 height 30
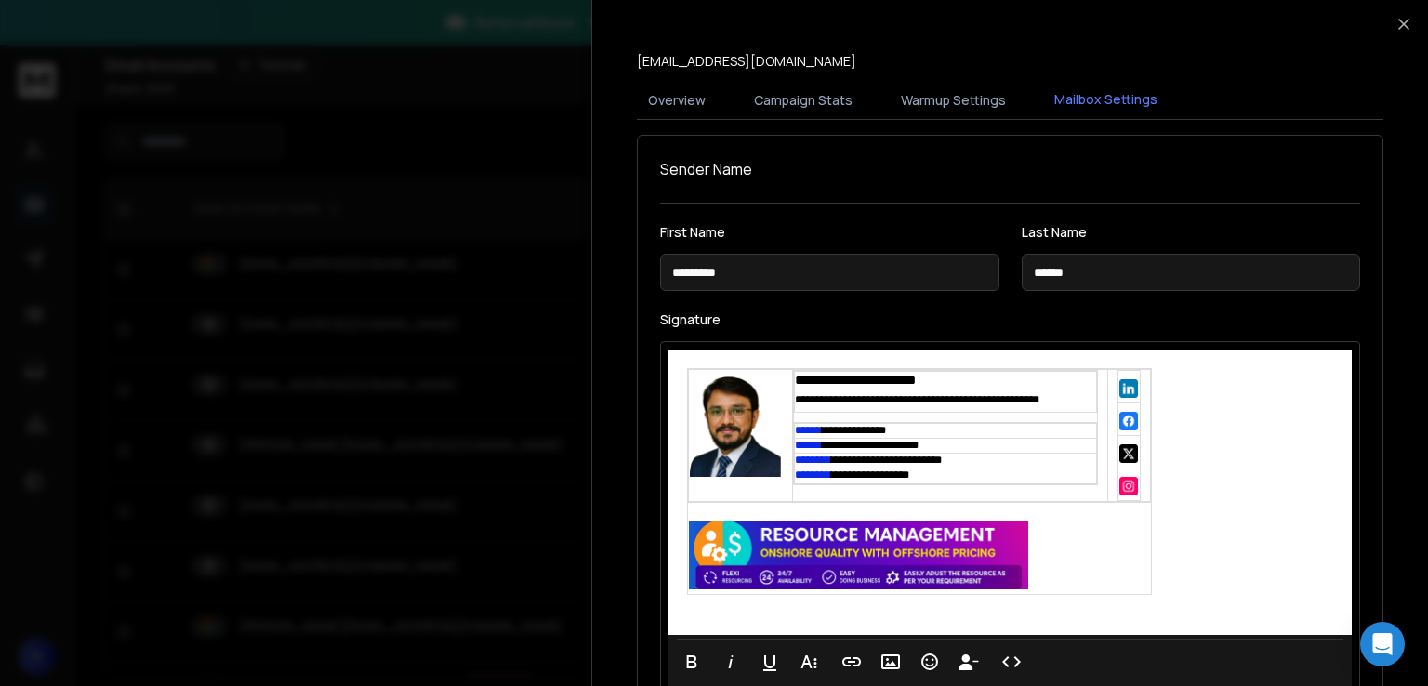
drag, startPoint x: 1221, startPoint y: 583, endPoint x: 1163, endPoint y: 560, distance: 62.1
click at [1163, 560] on div "**********" at bounding box center [1009, 492] width 683 height 285
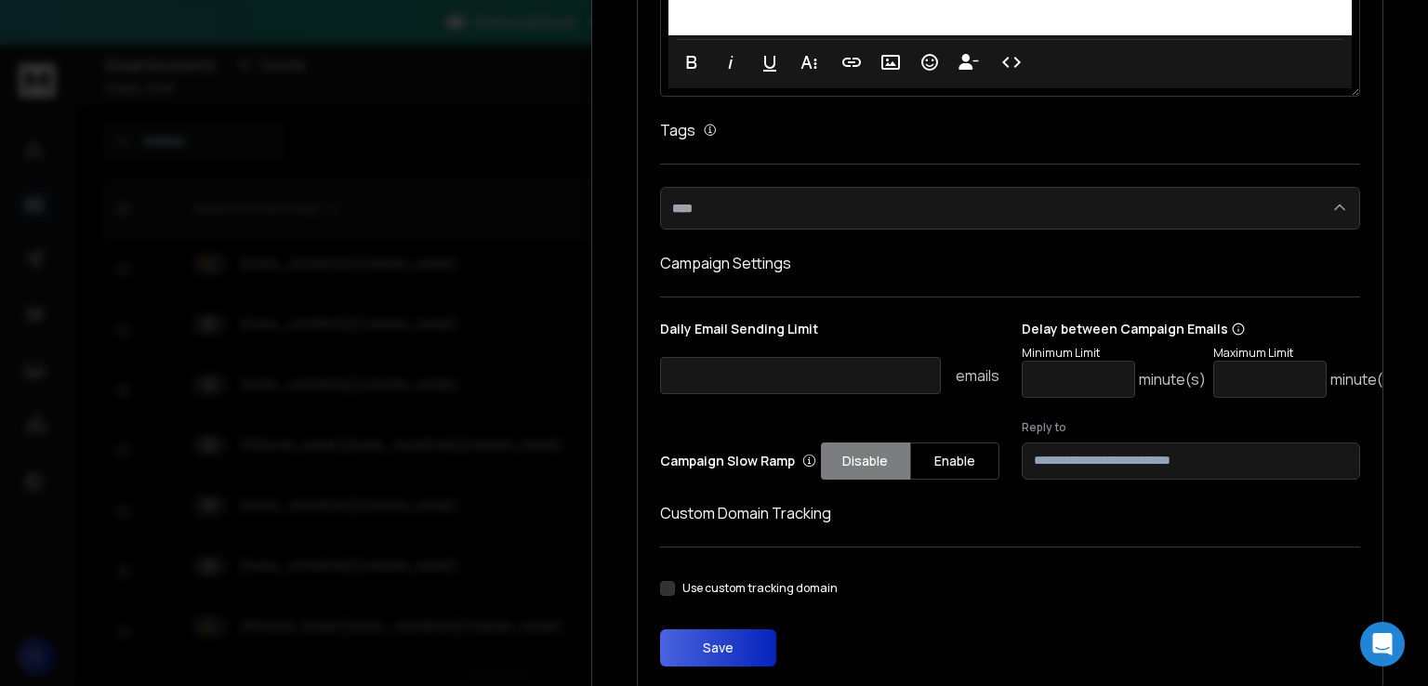
scroll to position [723, 0]
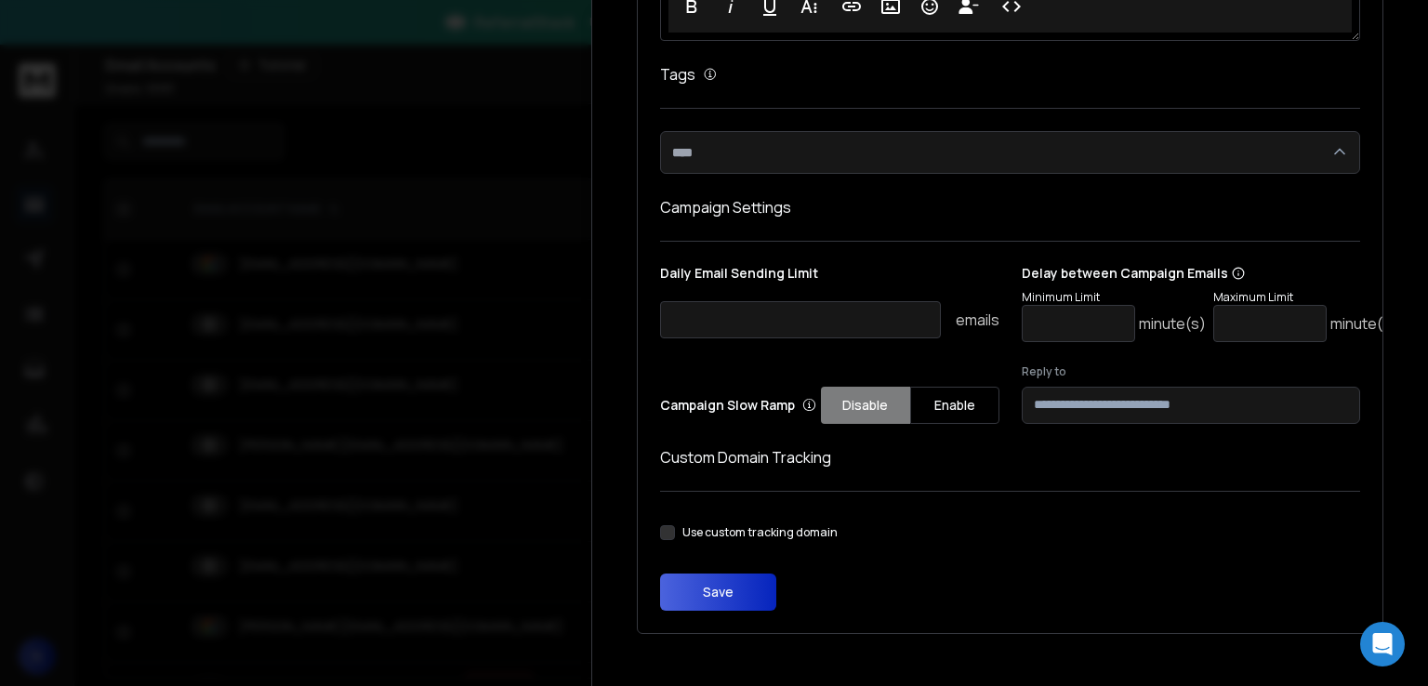
click at [729, 581] on button "Save" at bounding box center [718, 592] width 116 height 37
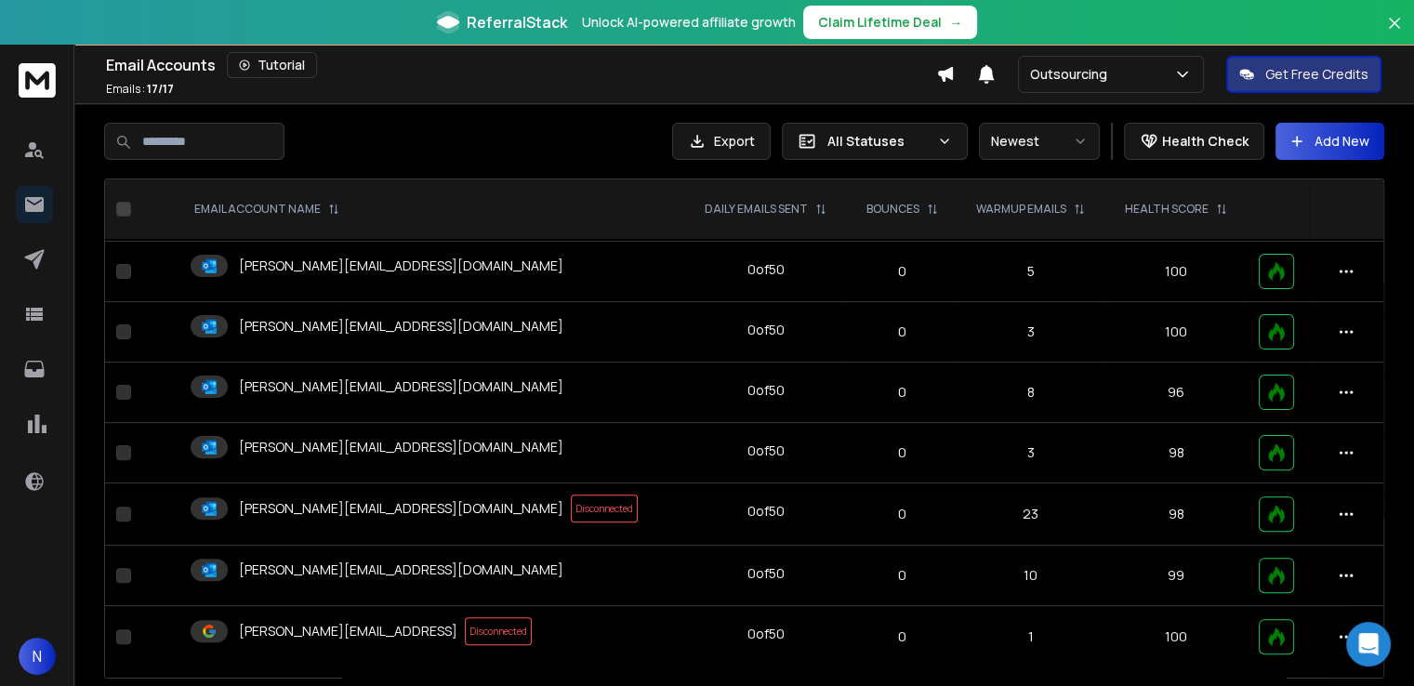
scroll to position [0, 0]
